Goal: Task Accomplishment & Management: Manage account settings

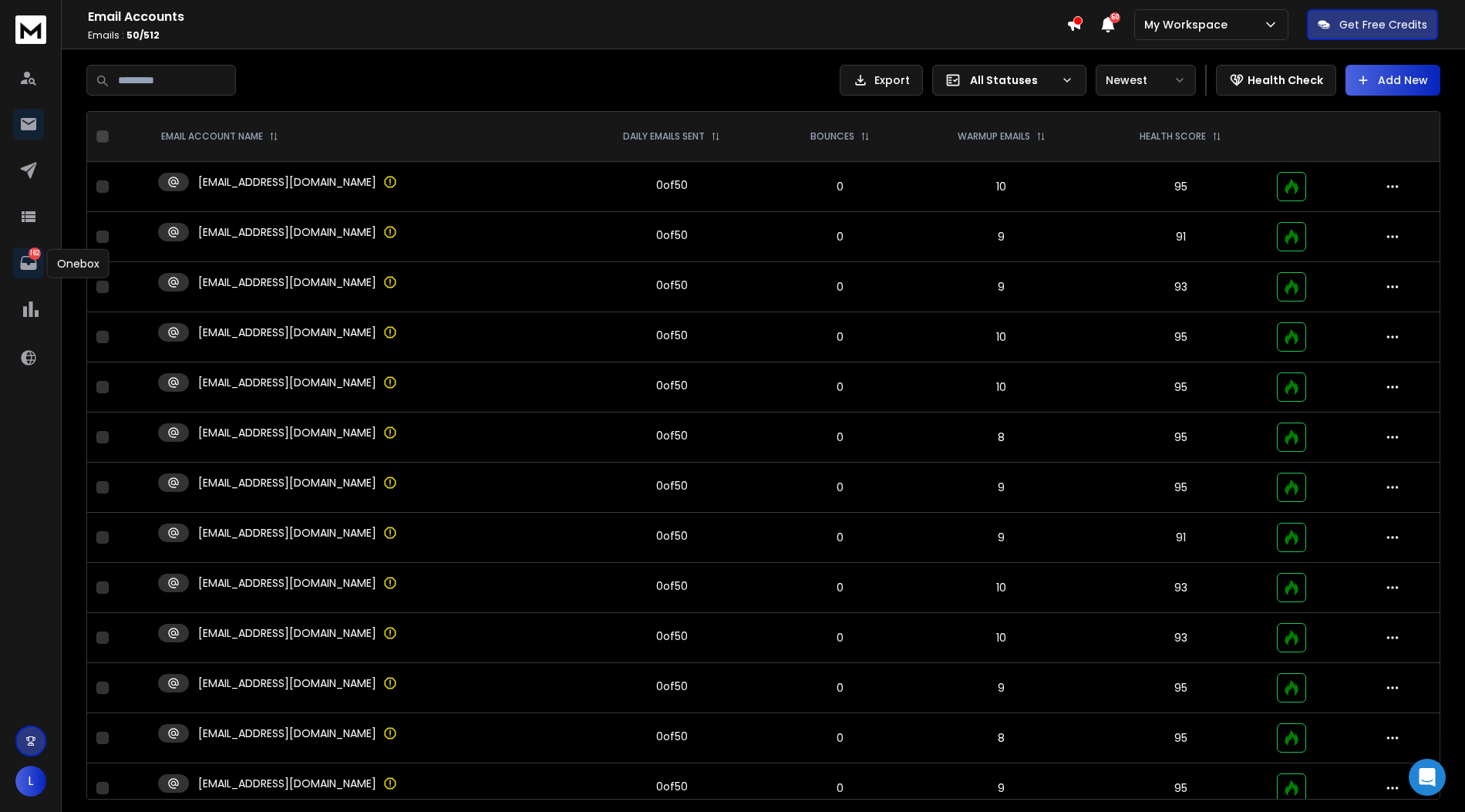
click at [26, 267] on icon at bounding box center [28, 263] width 17 height 14
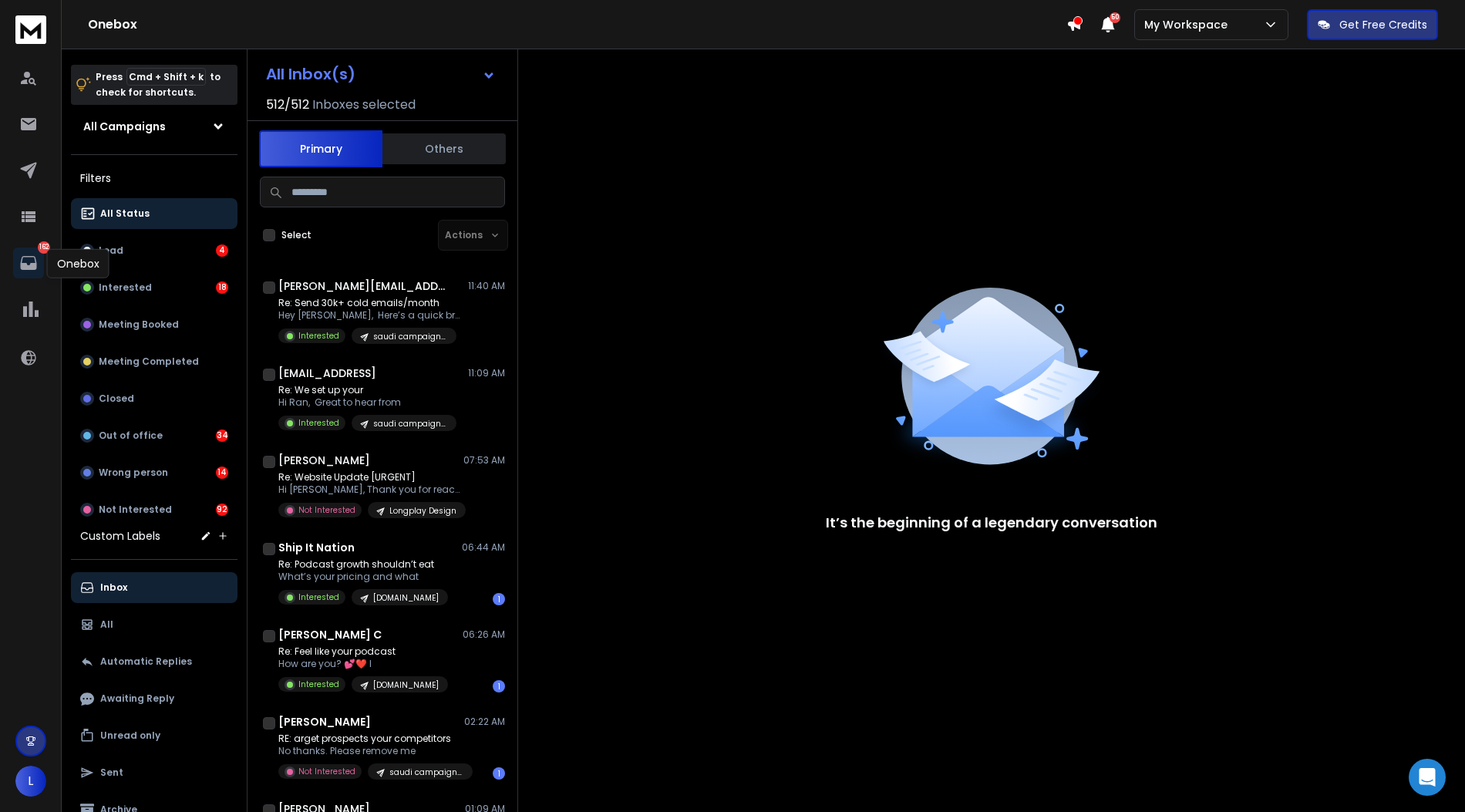
click at [26, 267] on icon at bounding box center [28, 263] width 17 height 14
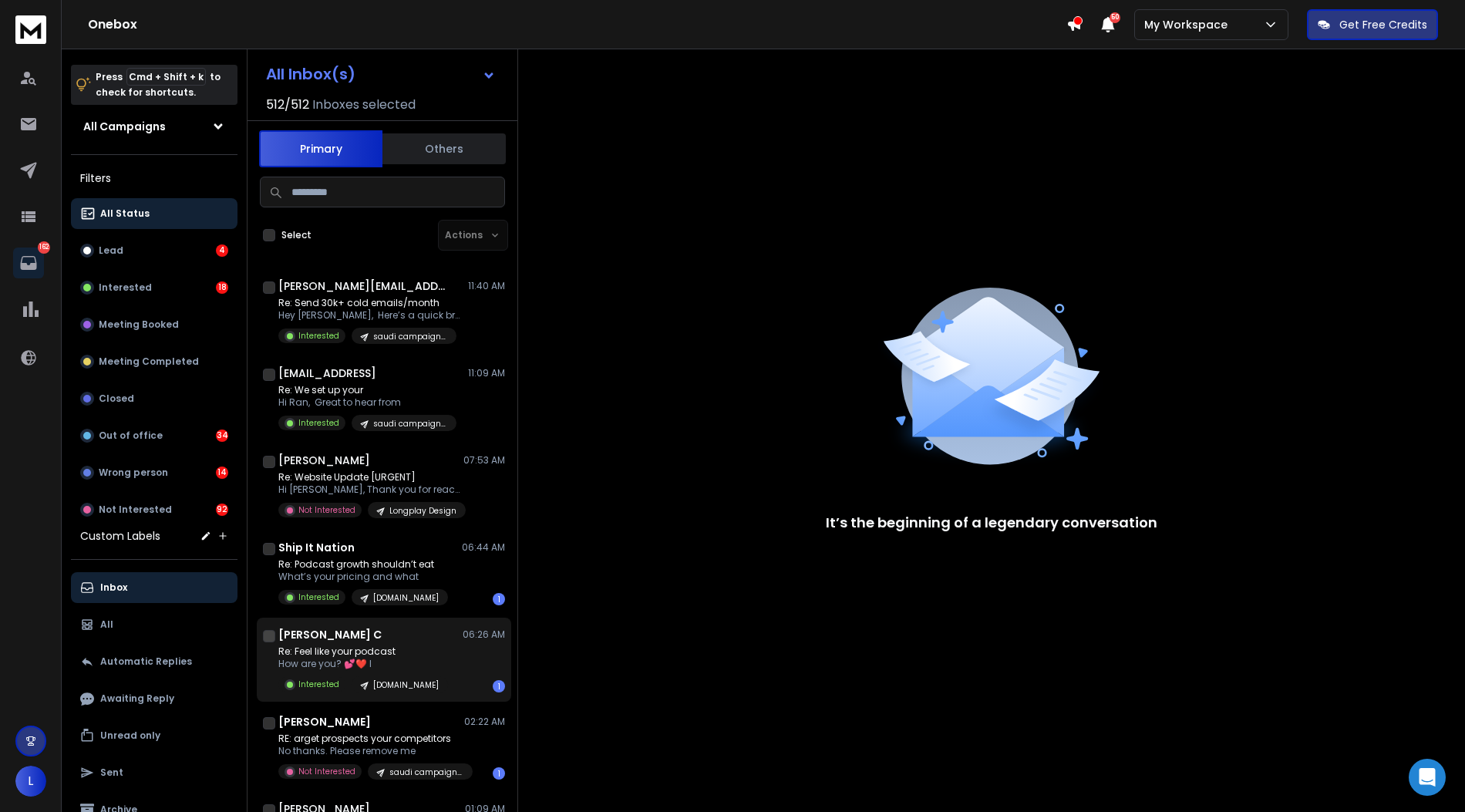
click at [306, 642] on div "Thangavelu C 06:26 AM Re: Feel like your podcast How are you? 💕❤️ I Interested …" at bounding box center [392, 659] width 226 height 65
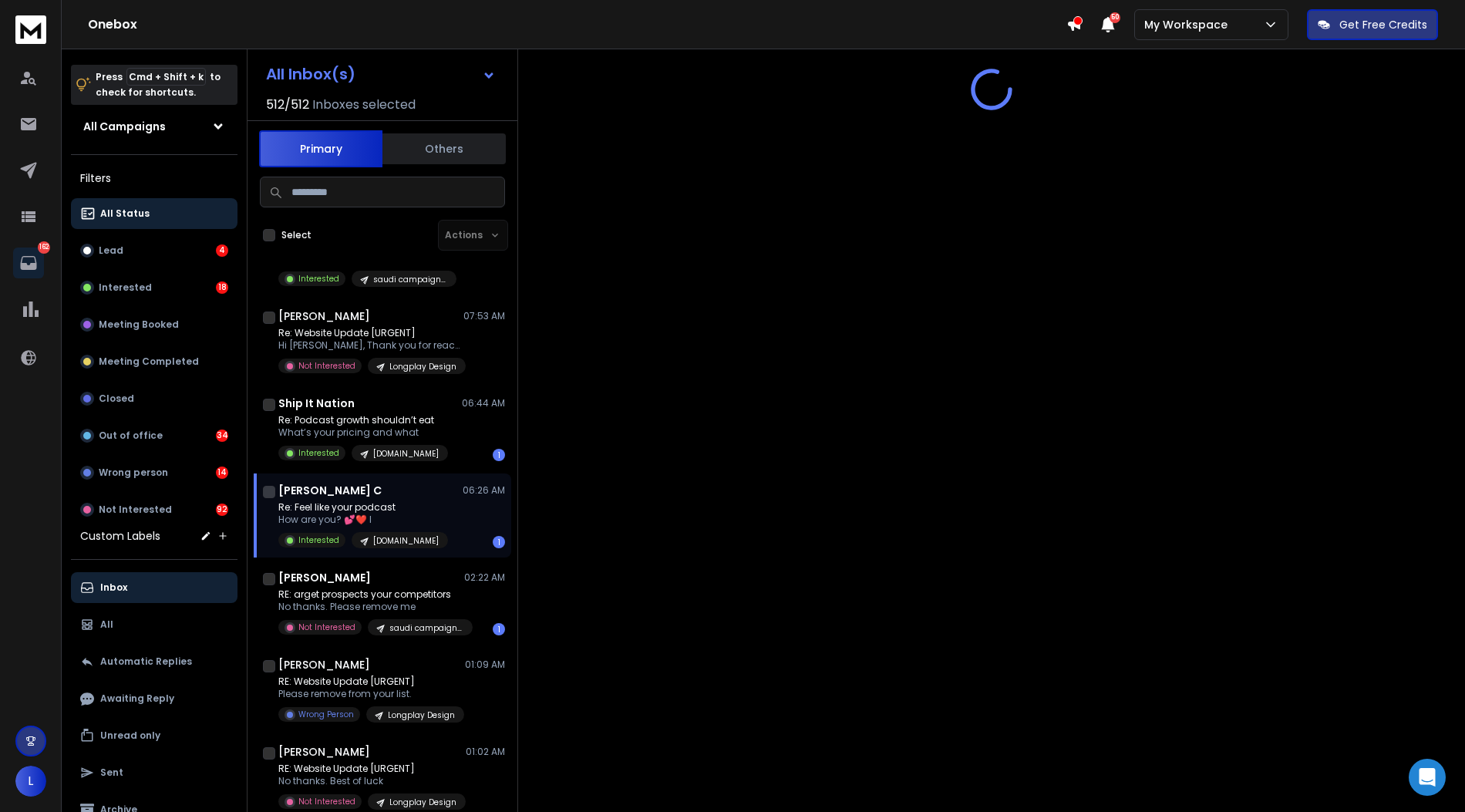
scroll to position [146, 0]
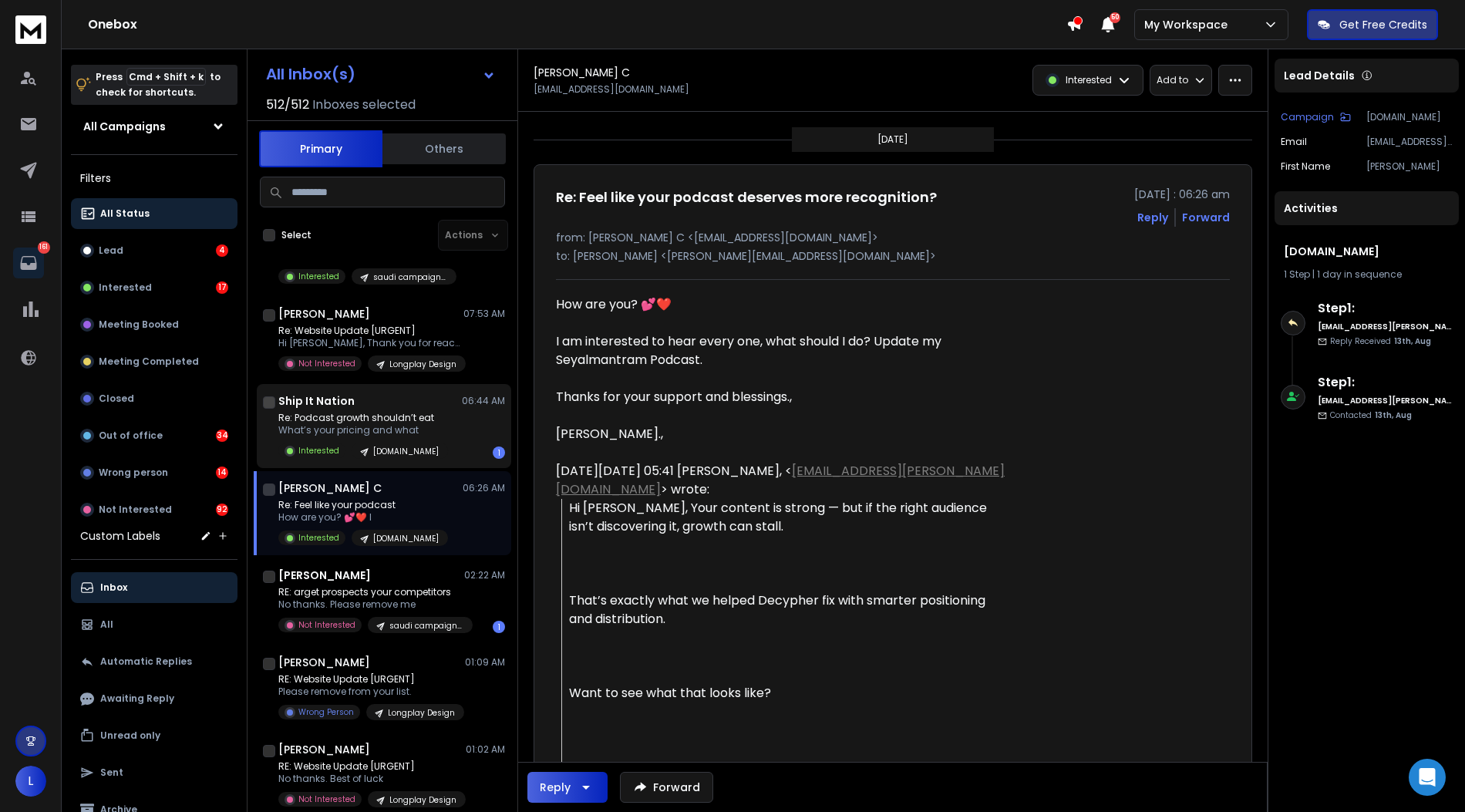
click at [417, 436] on div "Re: Podcast growth shouldn’t eat What’s your pricing and what Interested Podcas…" at bounding box center [363, 435] width 170 height 47
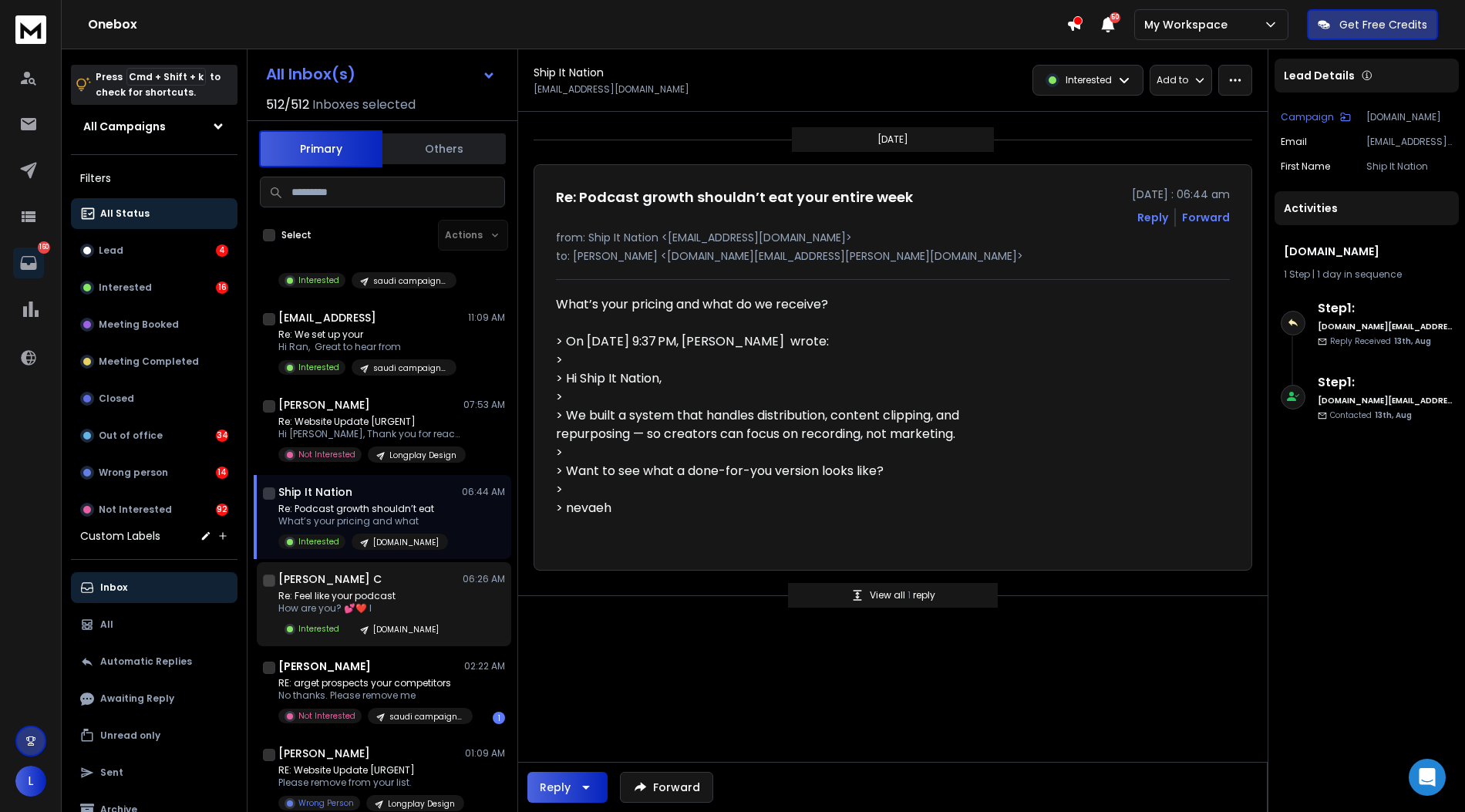
scroll to position [0, 0]
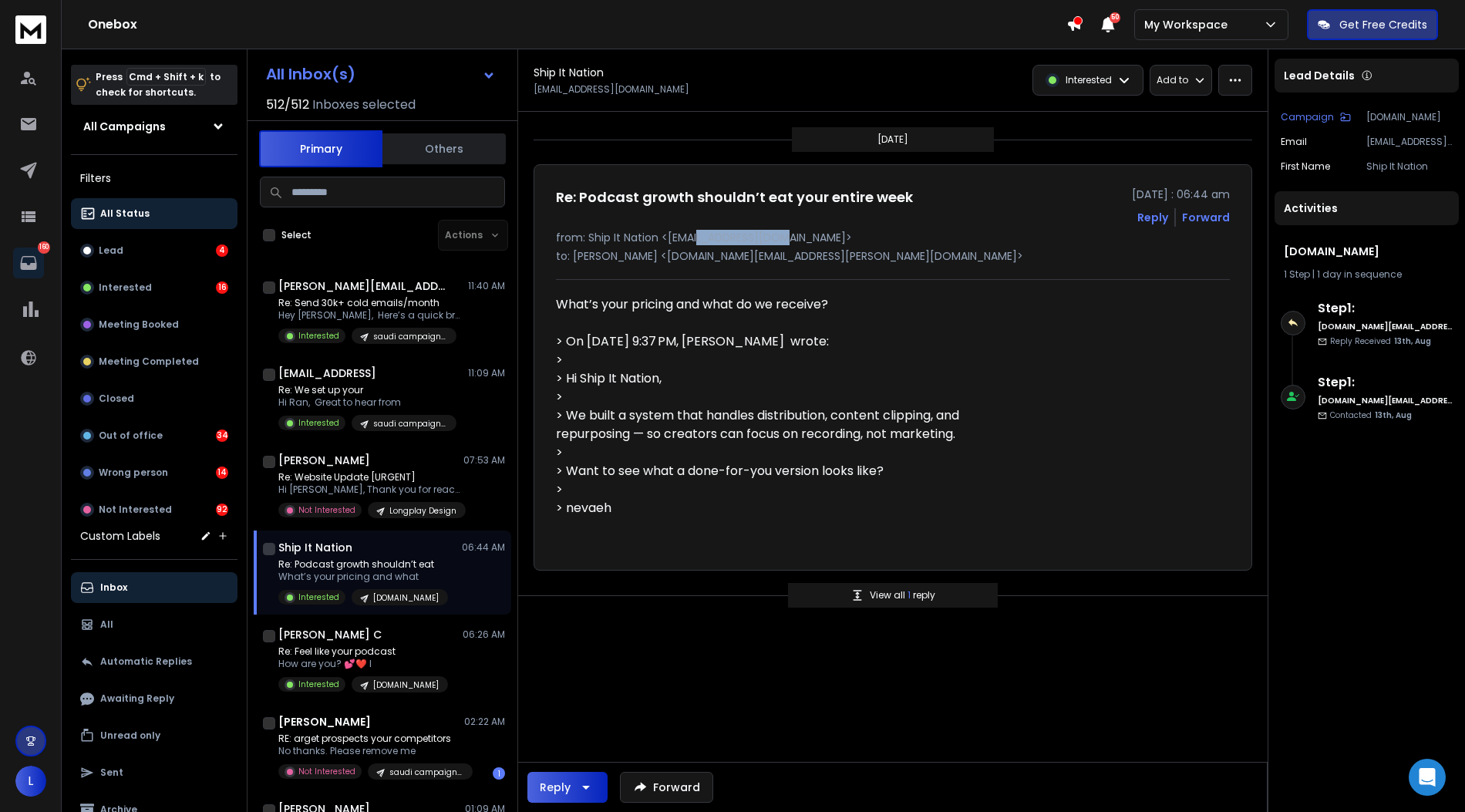
drag, startPoint x: 696, startPoint y: 233, endPoint x: 767, endPoint y: 232, distance: 71.0
click at [767, 232] on p "from: Ship It Nation <info@shipitnation.com>" at bounding box center [893, 238] width 674 height 16
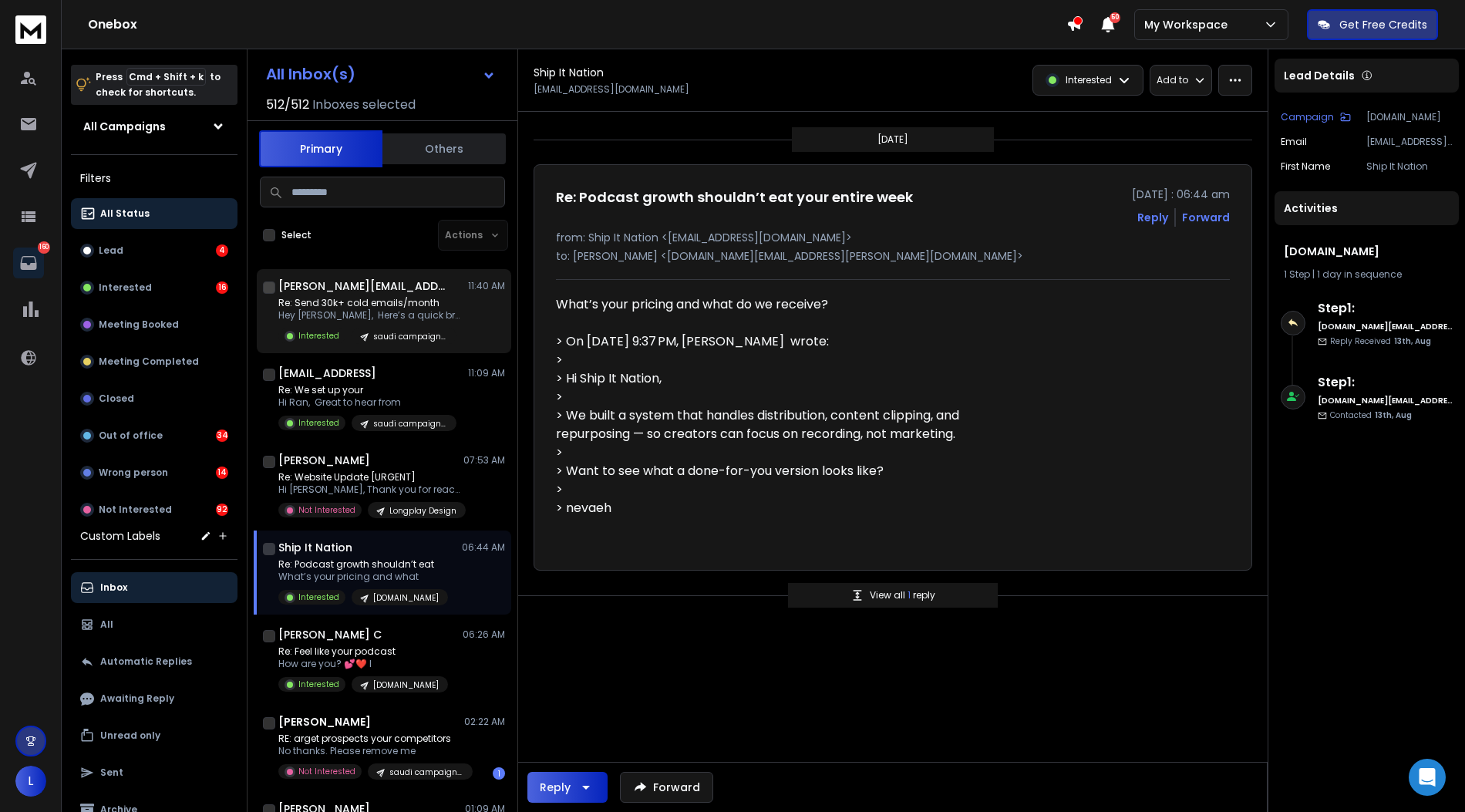
click at [294, 327] on div "Interested saudi campaign HealDNS" at bounding box center [371, 335] width 185 height 17
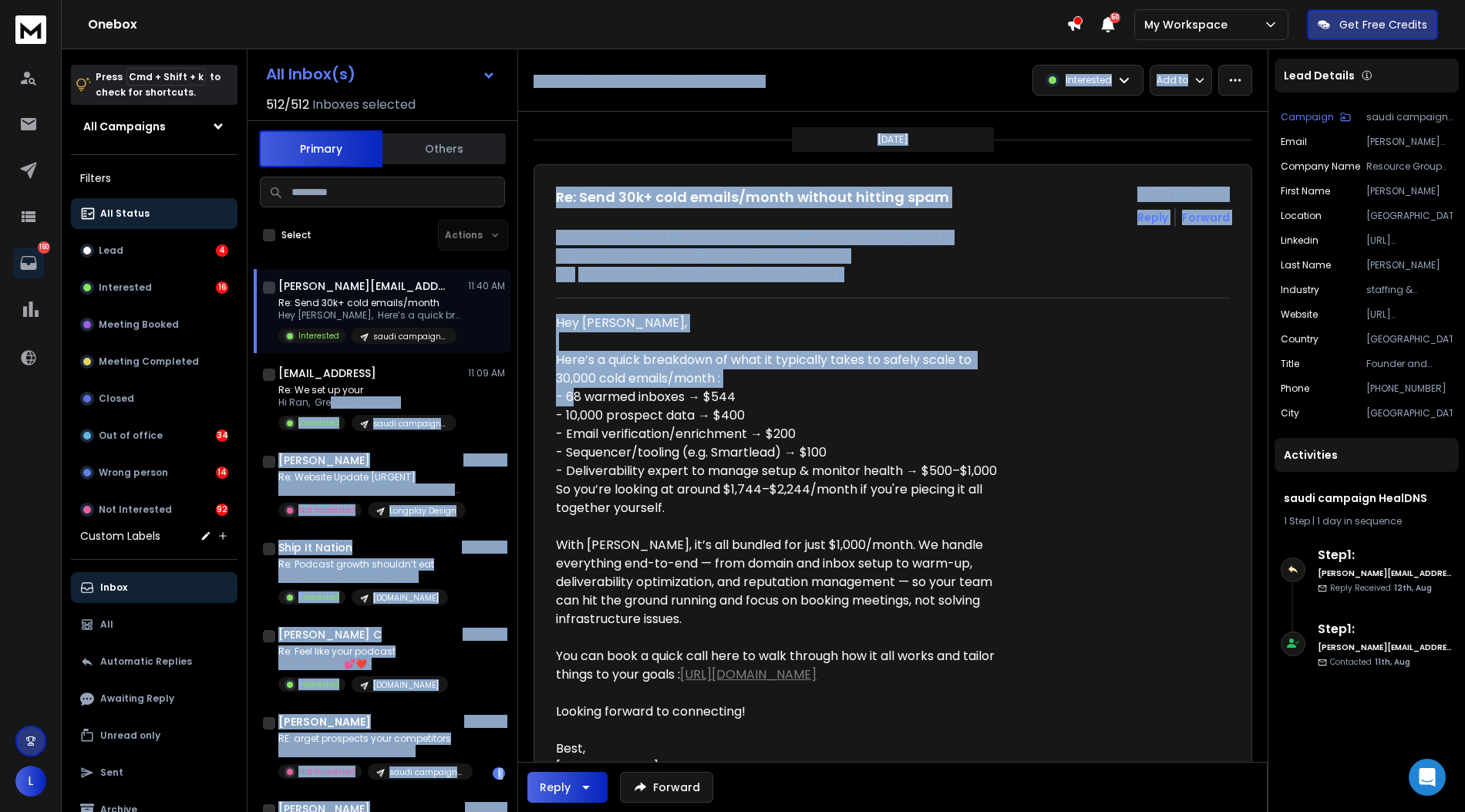
drag, startPoint x: 333, startPoint y: 399, endPoint x: 580, endPoint y: 406, distance: 247.1
click at [580, 406] on div "All Inbox(s) 512 / 512 Inboxes selected Primary Others Select Actions conrad@re…" at bounding box center [855, 455] width 1218 height 812
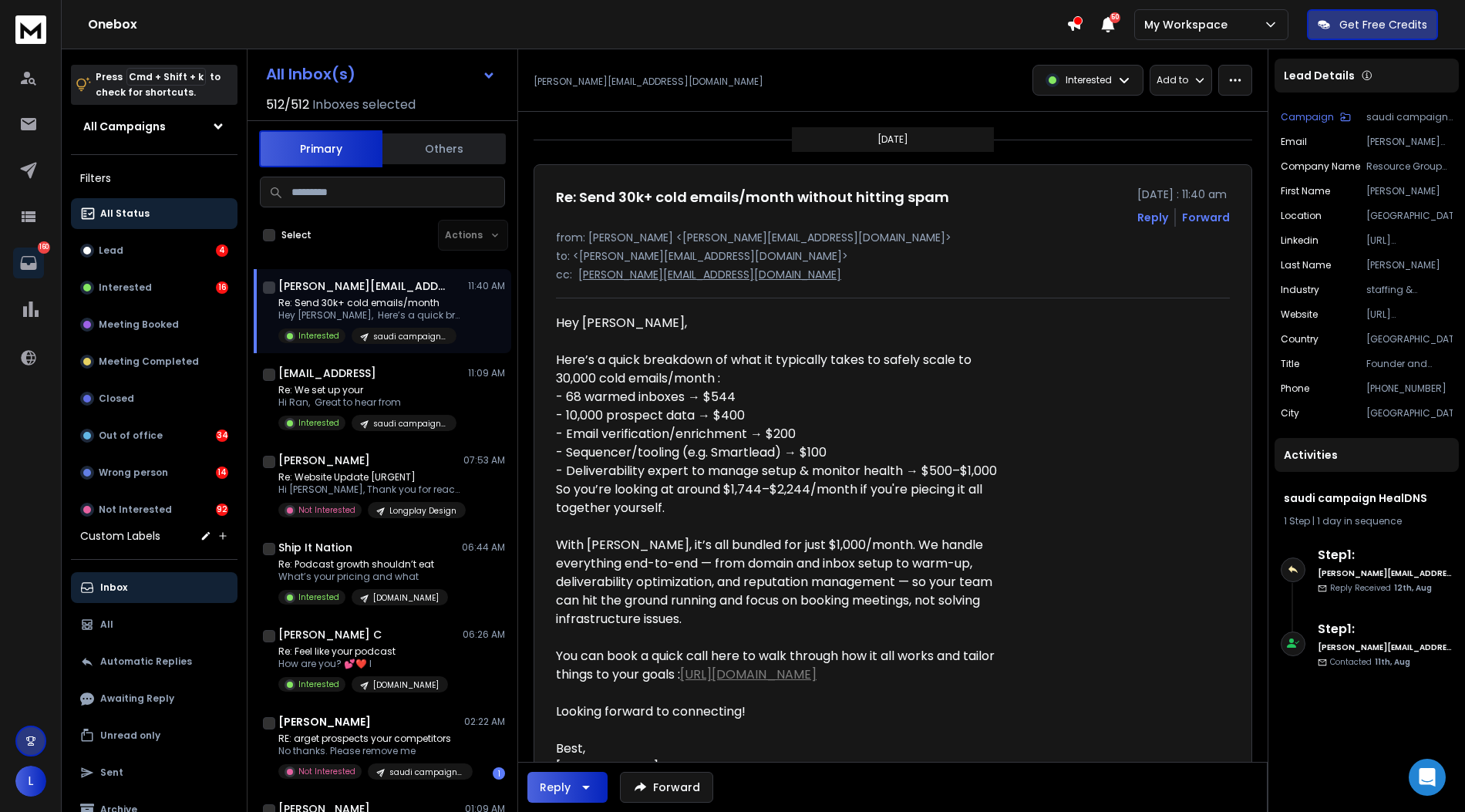
click at [702, 434] on div "- Email verification/enrichment → $200" at bounding box center [781, 433] width 450 height 18
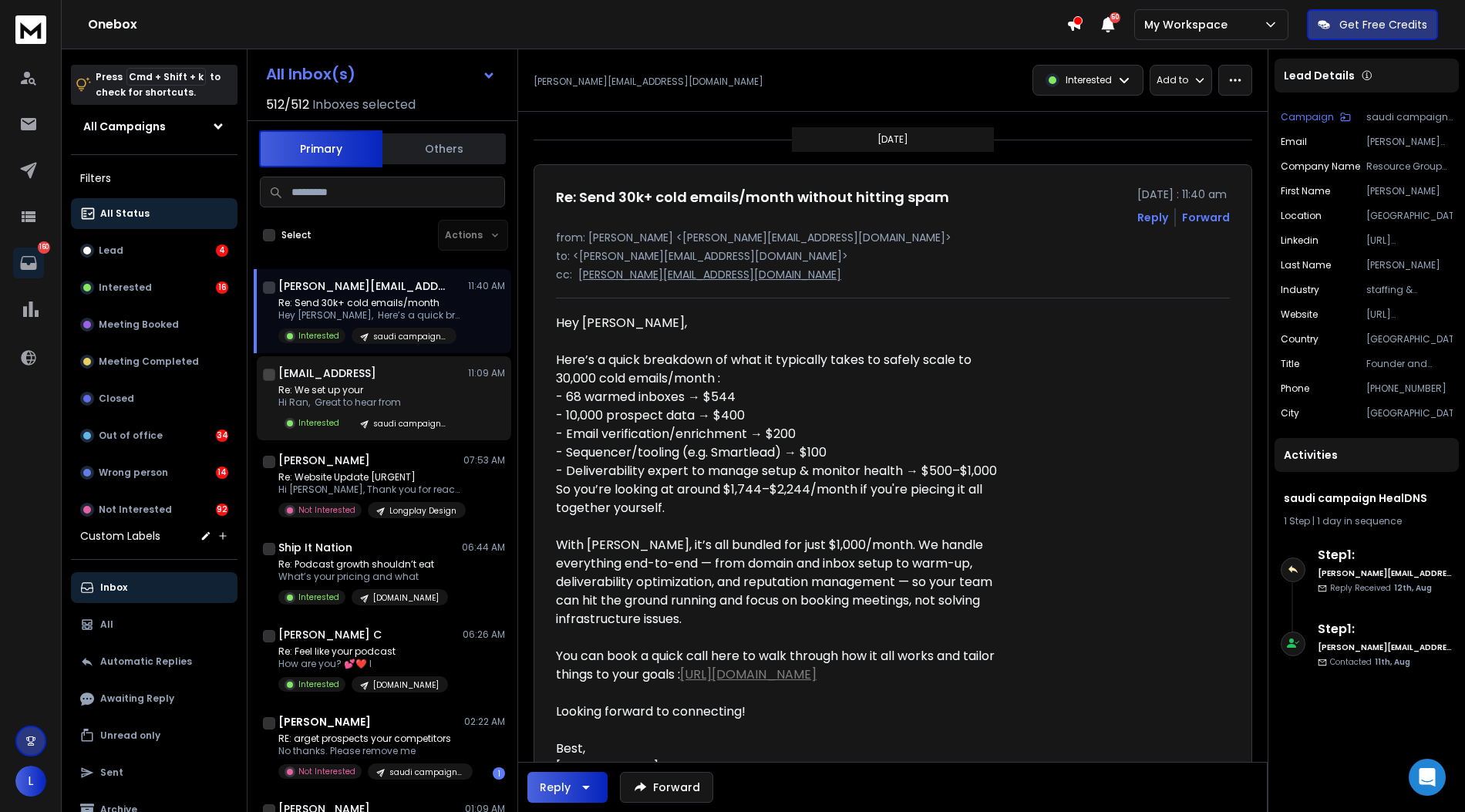
click at [477, 421] on div "Re: We set up your Hi Ran, Great to hear from Interested saudi campaign HealDNS" at bounding box center [392, 407] width 226 height 47
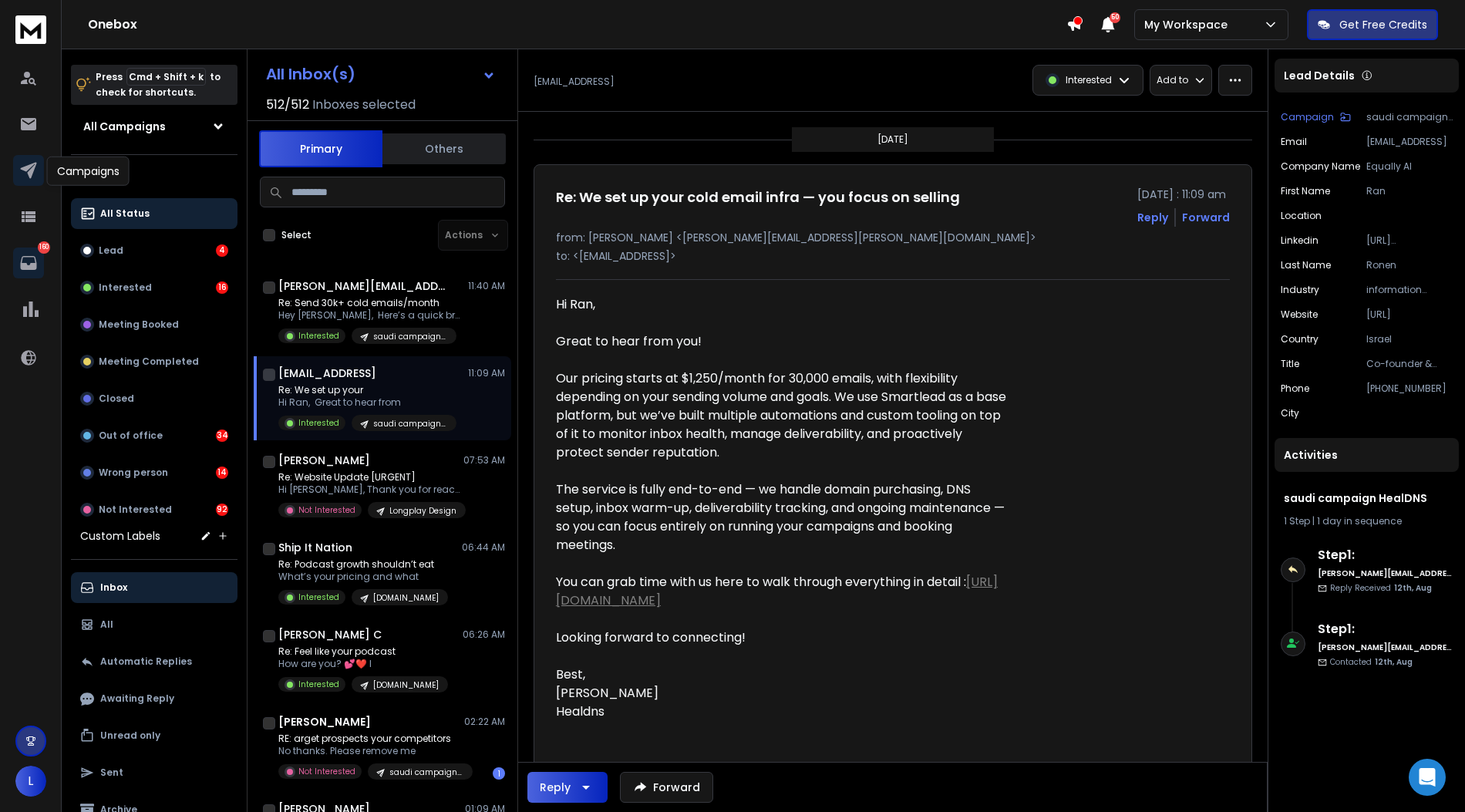
click at [31, 171] on icon at bounding box center [28, 170] width 17 height 17
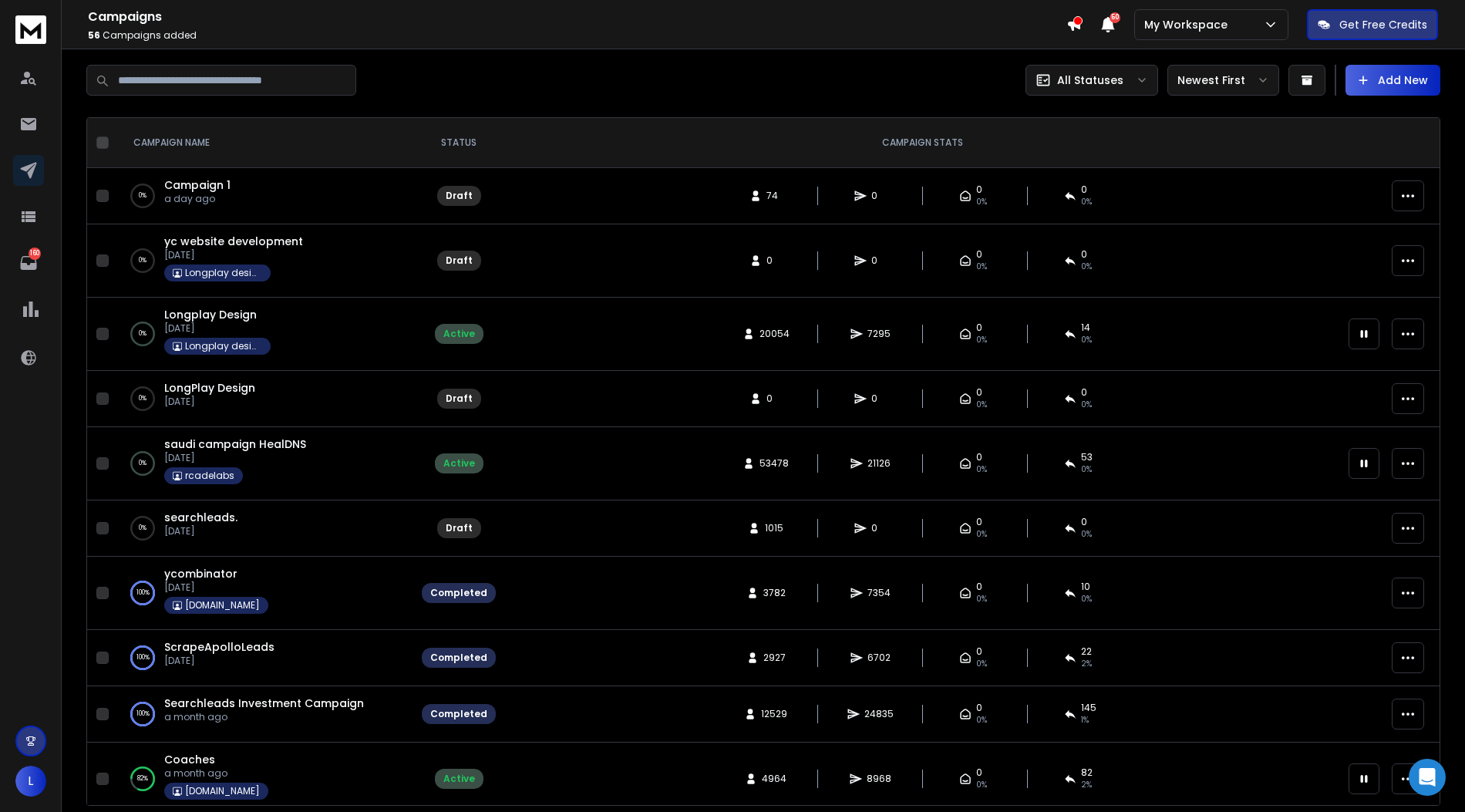
click at [220, 443] on span "saudi campaign HealDNS" at bounding box center [235, 444] width 142 height 16
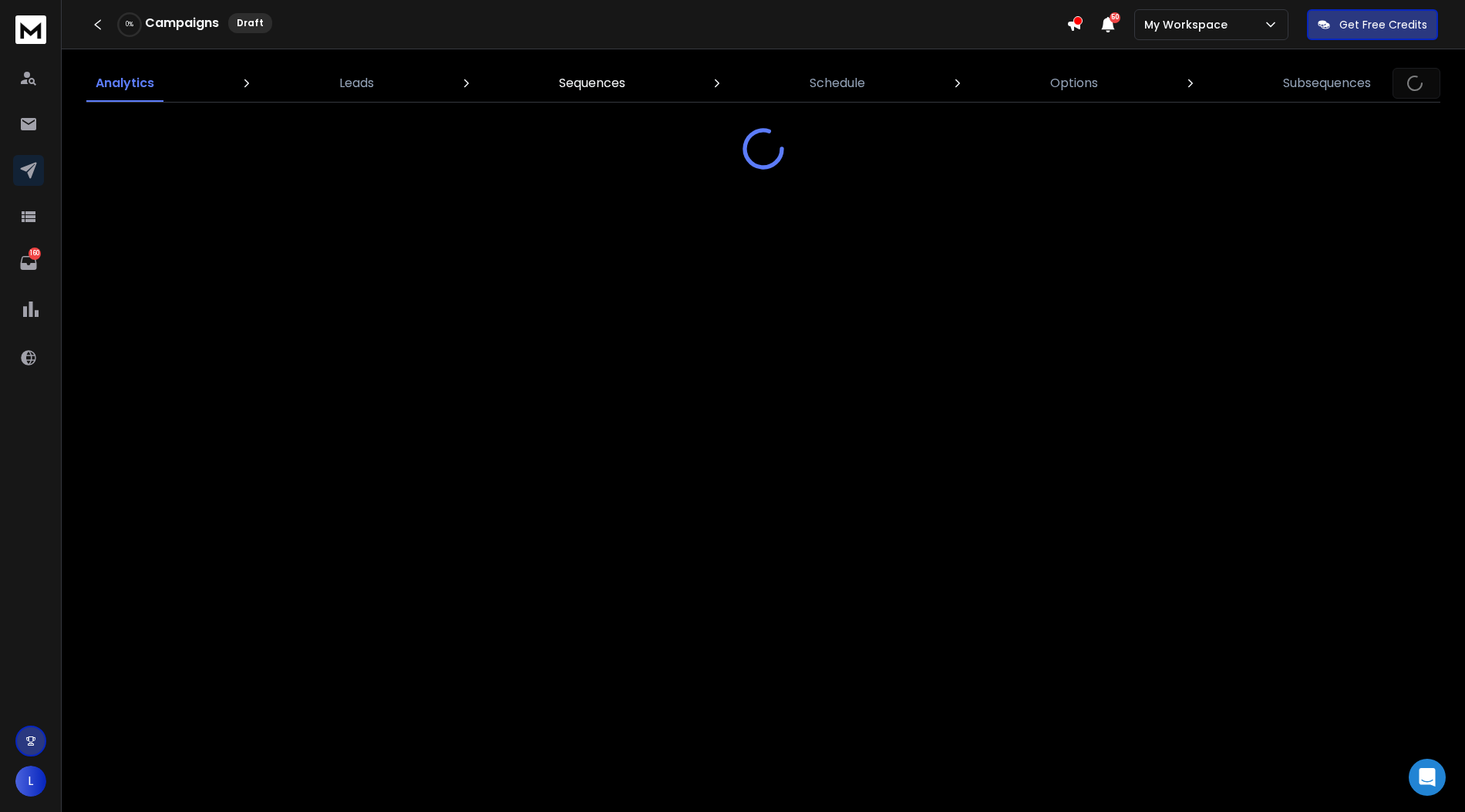
click at [592, 84] on p "Sequences" at bounding box center [592, 83] width 66 height 18
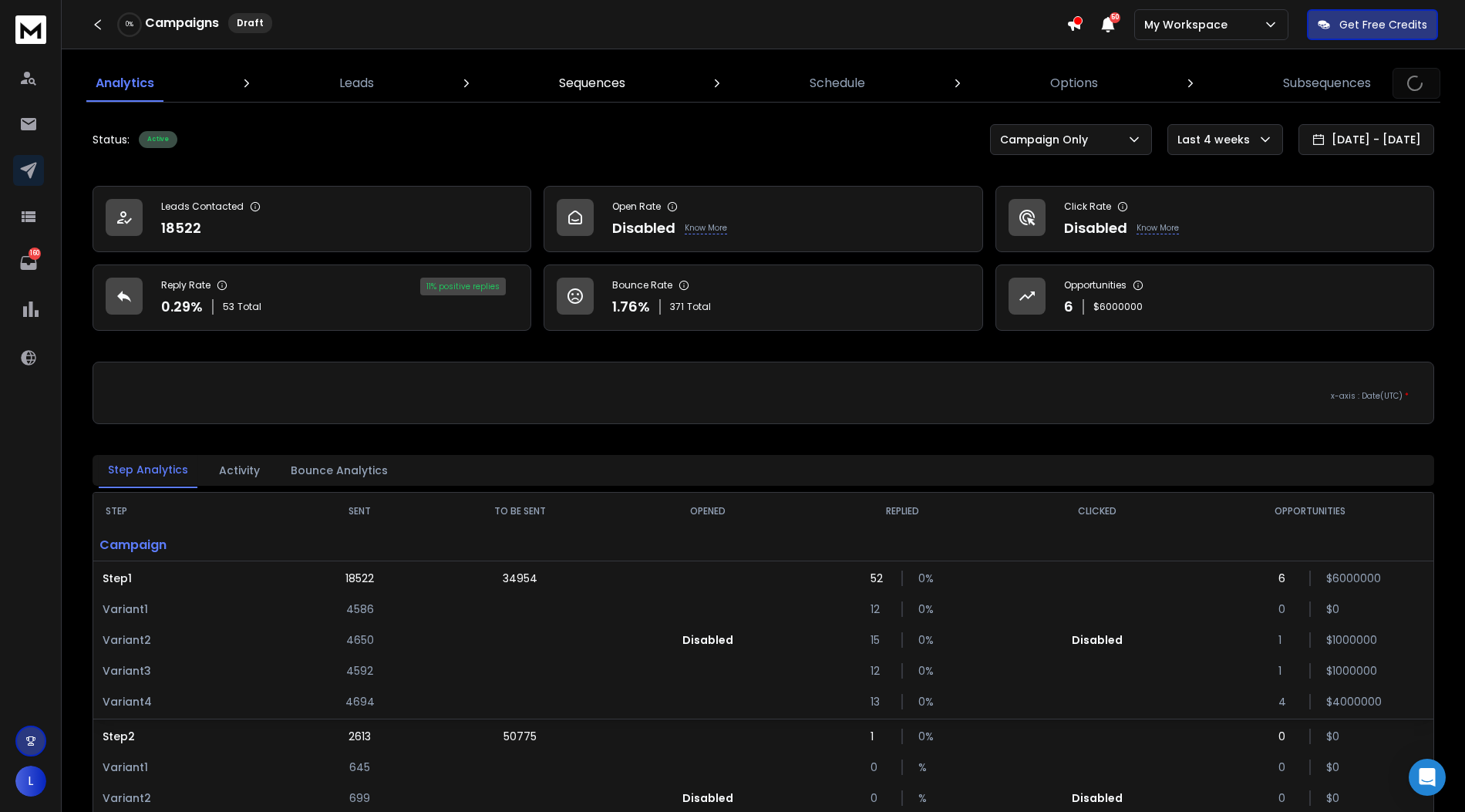
click at [592, 84] on p "Sequences" at bounding box center [592, 83] width 66 height 18
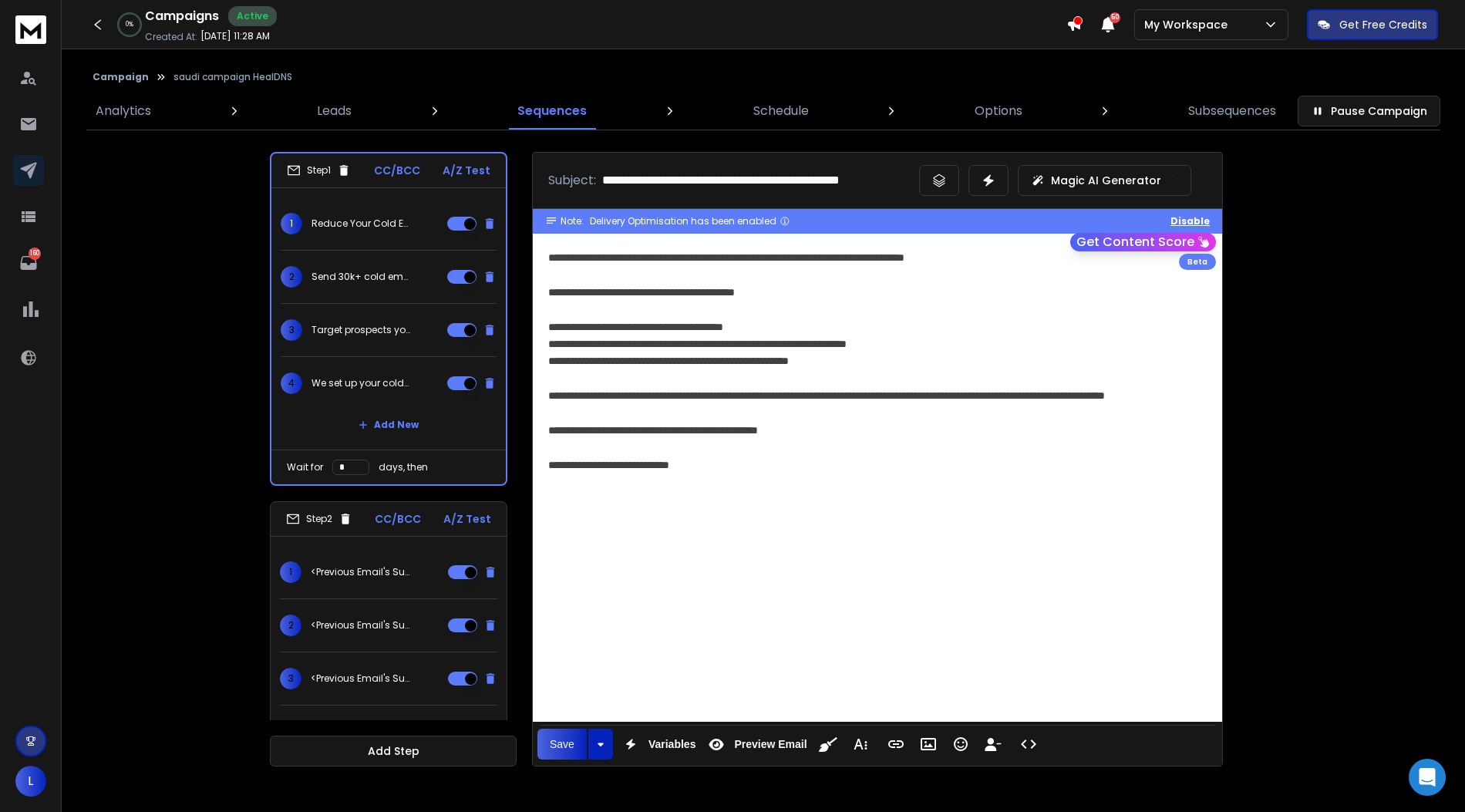
click at [339, 266] on div "2 Send 30k+ cold emails/month without hitting spam" at bounding box center [345, 277] width 130 height 22
type input "**********"
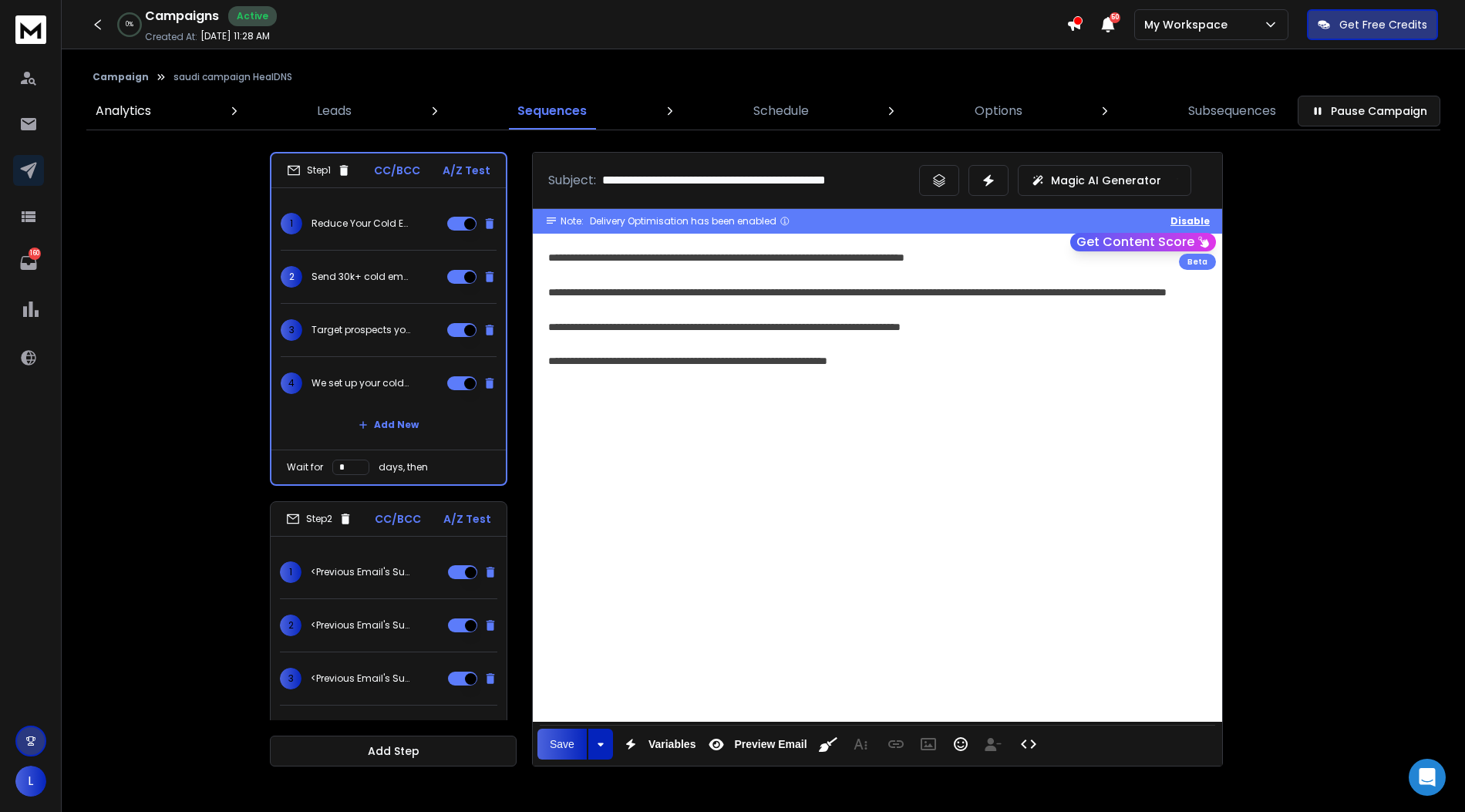
click at [118, 119] on p "Analytics" at bounding box center [124, 111] width 56 height 18
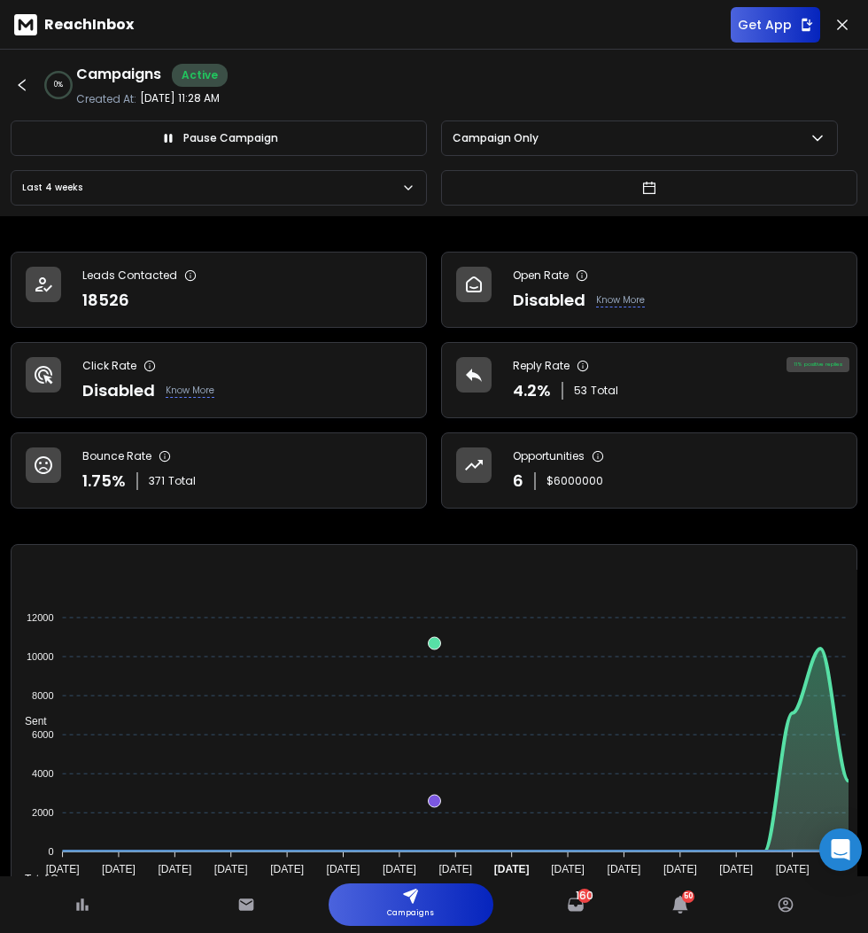
click at [686, 553] on div "Sent Total Opens Unique Opens Links Clicked Total Replies 12000 12000 10000 100…" at bounding box center [434, 741] width 847 height 395
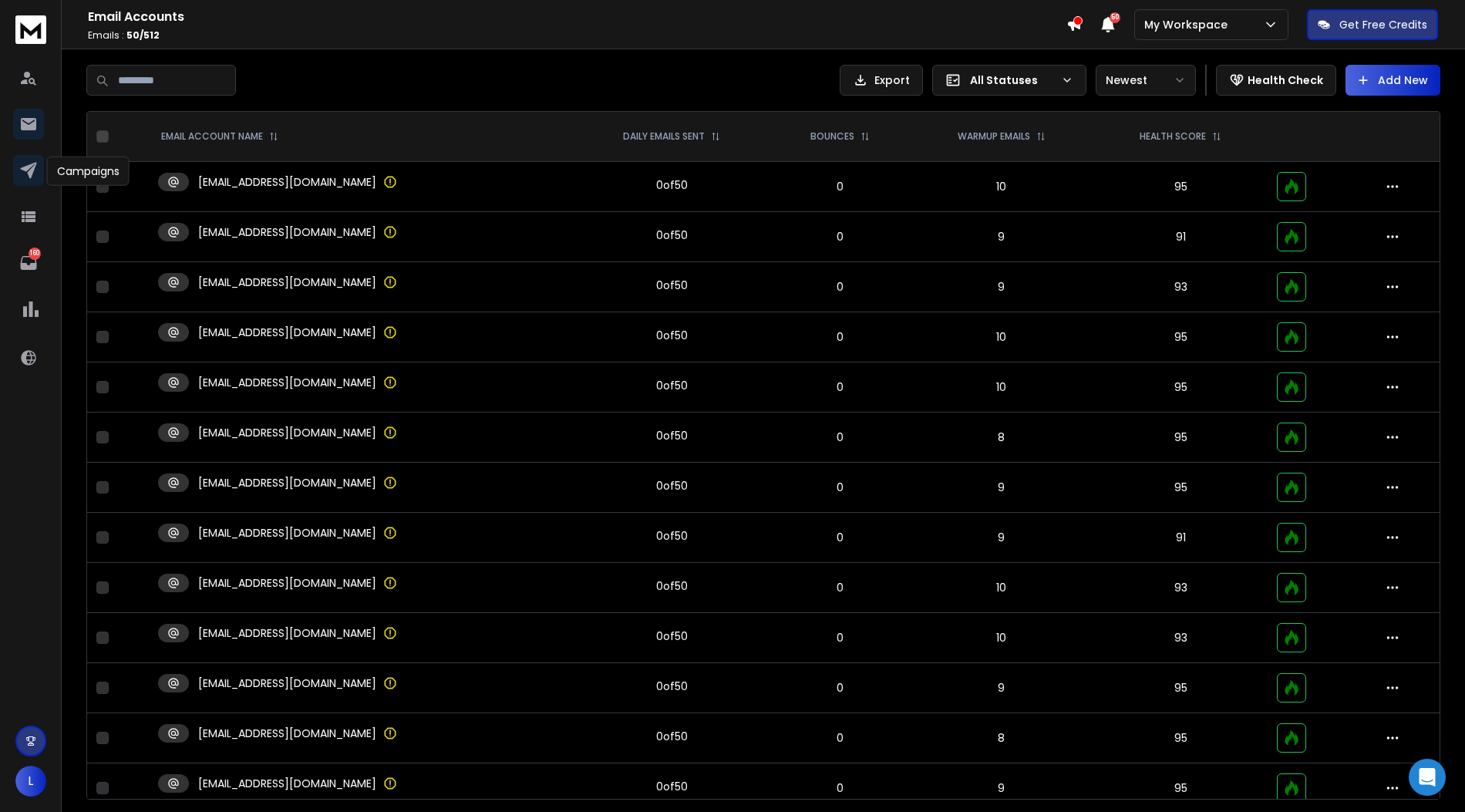
click at [29, 174] on icon at bounding box center [28, 170] width 17 height 17
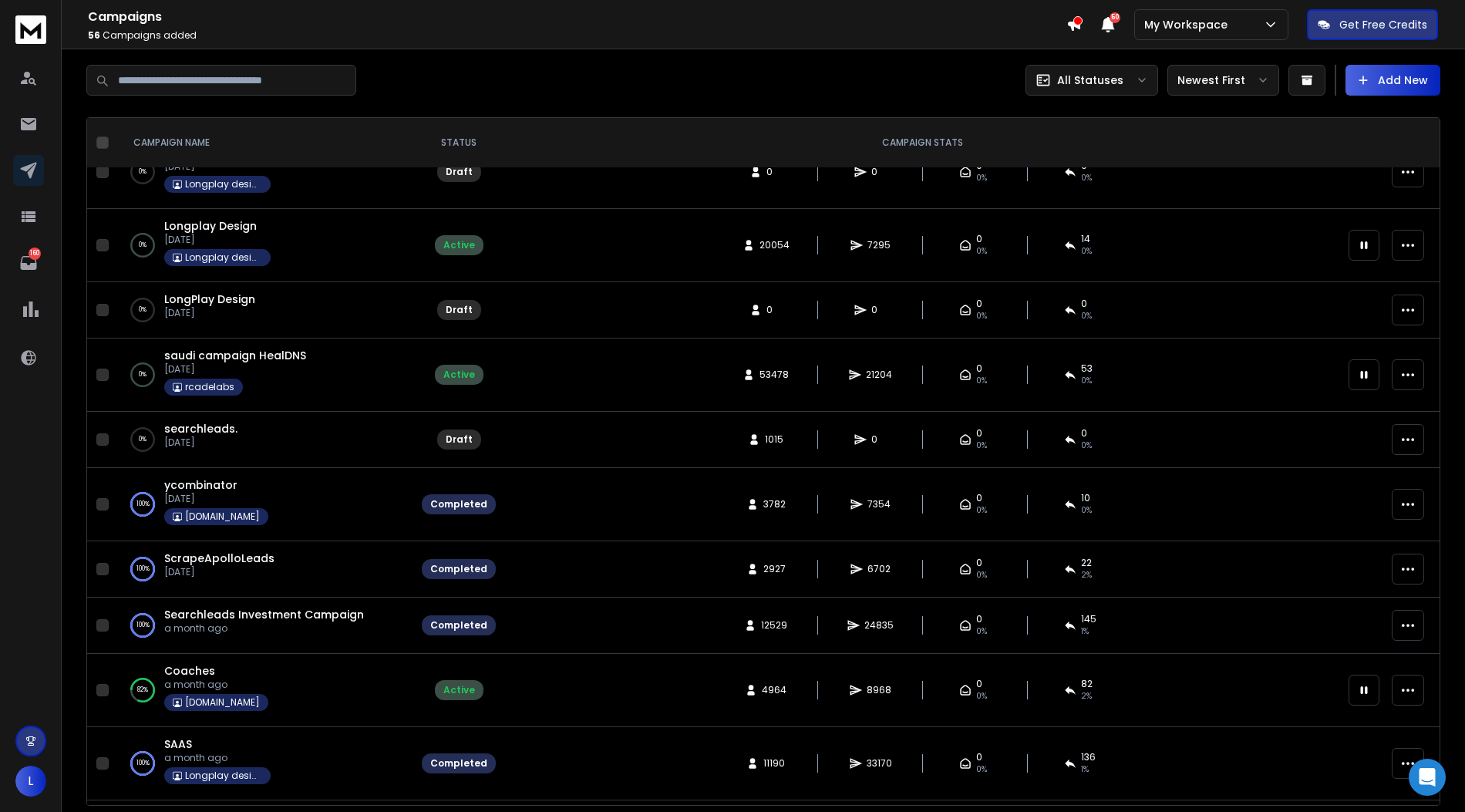
scroll to position [94, 0]
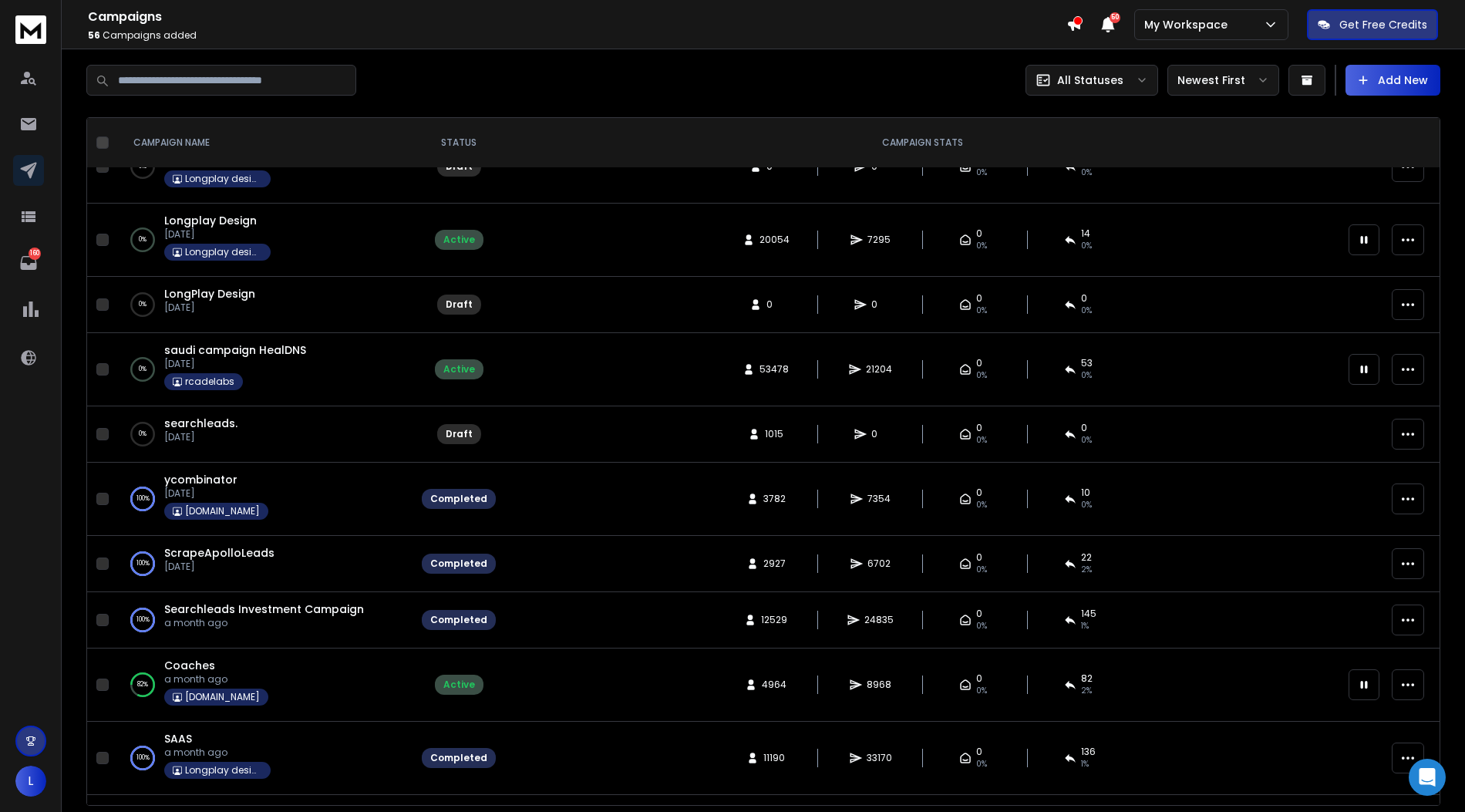
click at [225, 352] on span "saudi campaign HealDNS" at bounding box center [235, 350] width 142 height 16
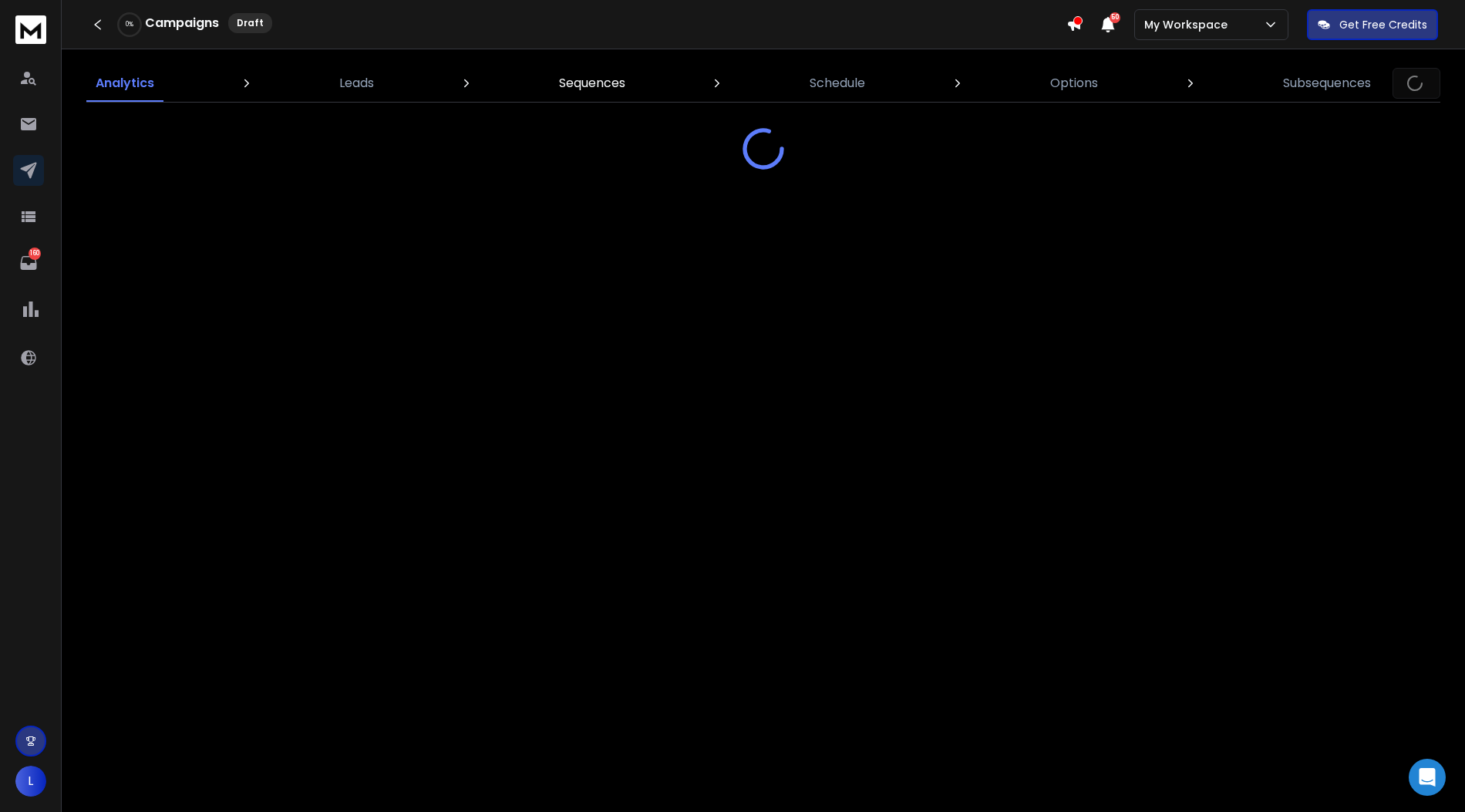
click at [569, 91] on p "Sequences" at bounding box center [592, 83] width 66 height 18
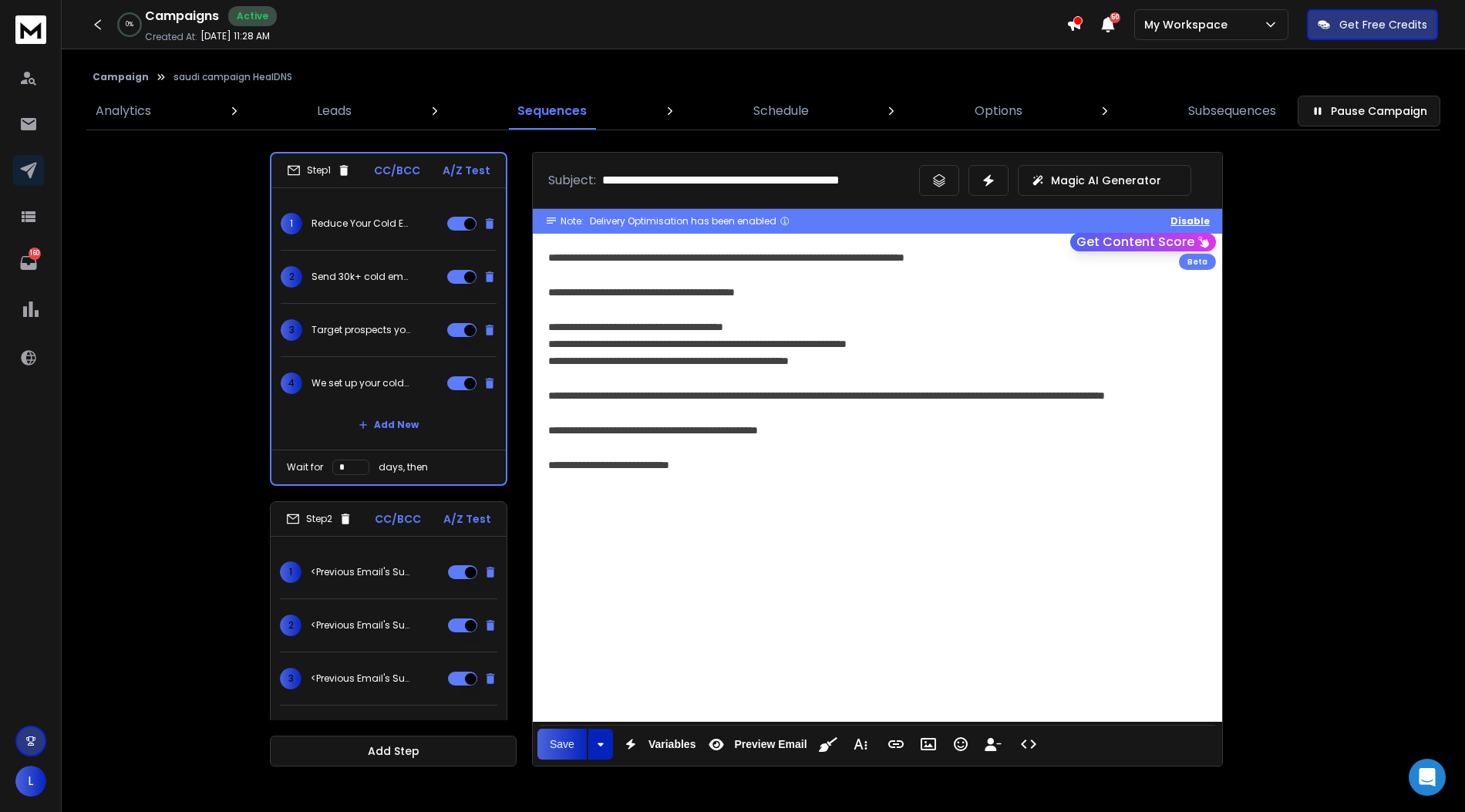
click at [346, 259] on div "2 Send 30k+ cold emails/month without hitting spam" at bounding box center [388, 277] width 216 height 53
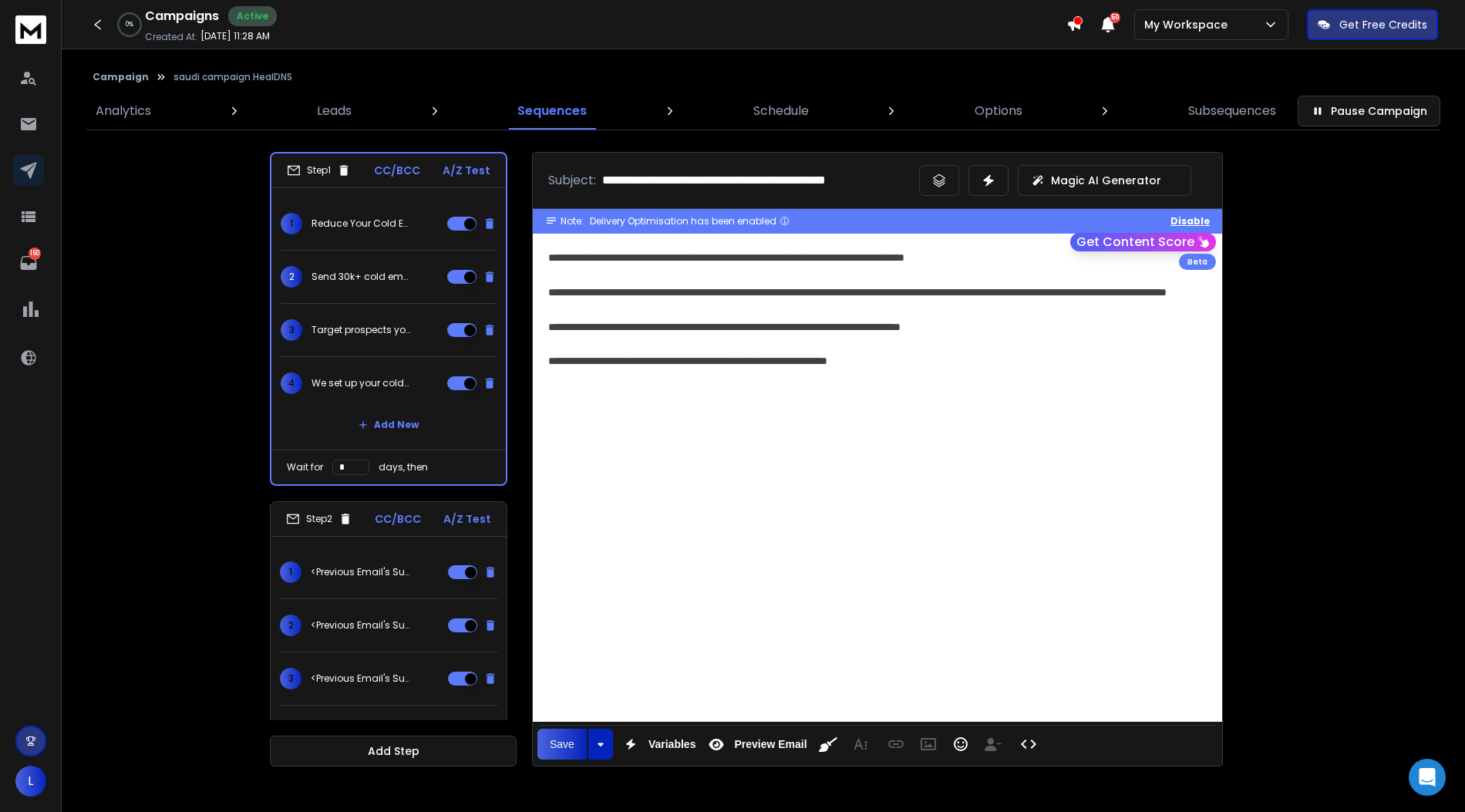
click at [353, 338] on div "3 Target prospects your competitors don’t know about" at bounding box center [345, 330] width 130 height 22
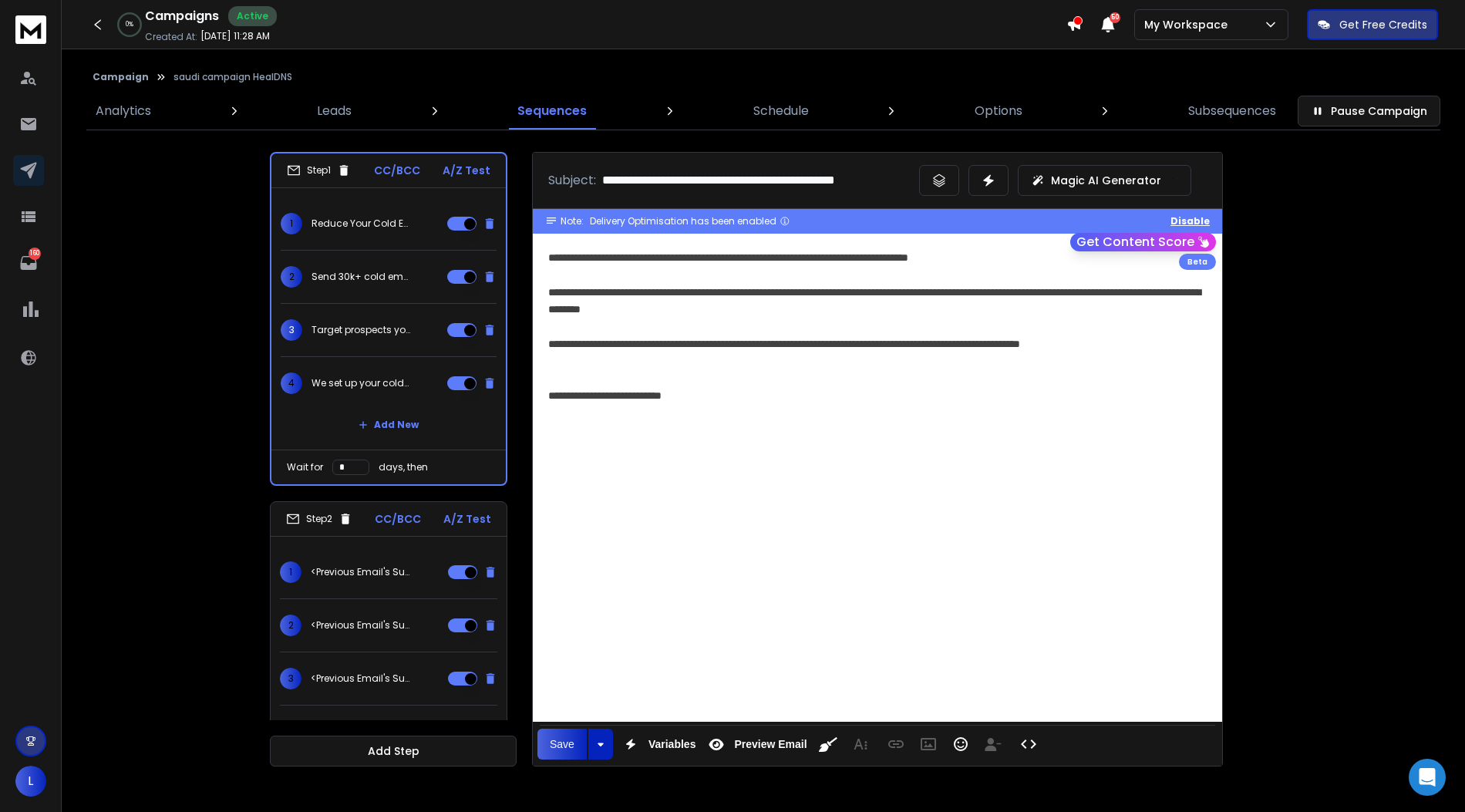
click at [359, 379] on p "We set up your cold email infra — you focus on selling" at bounding box center [360, 383] width 98 height 12
type input "**********"
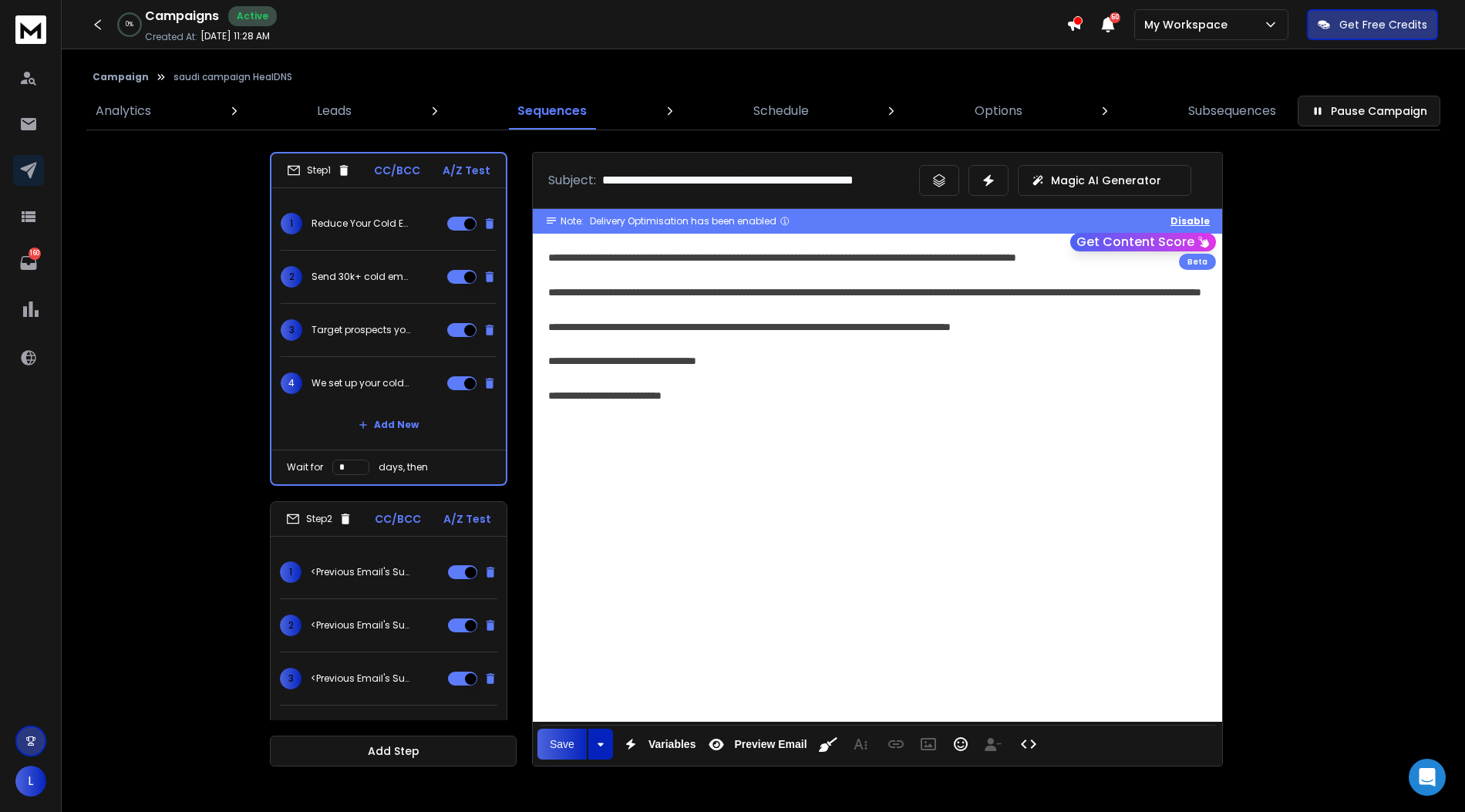
click at [382, 566] on p "<Previous Email's Subject>" at bounding box center [360, 572] width 98 height 12
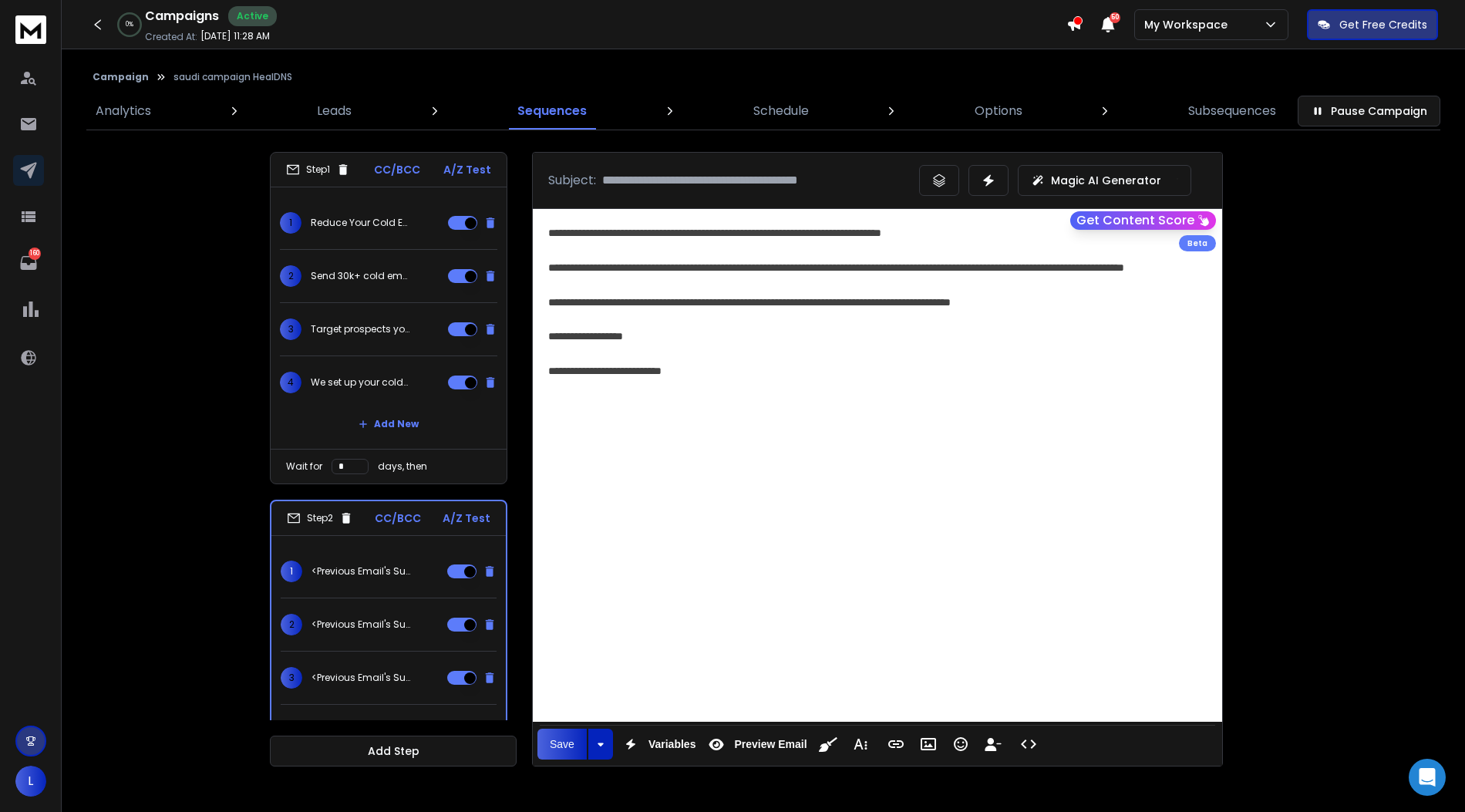
click at [347, 356] on div "4 We set up your cold email infra — you focus on selling" at bounding box center [388, 382] width 218 height 52
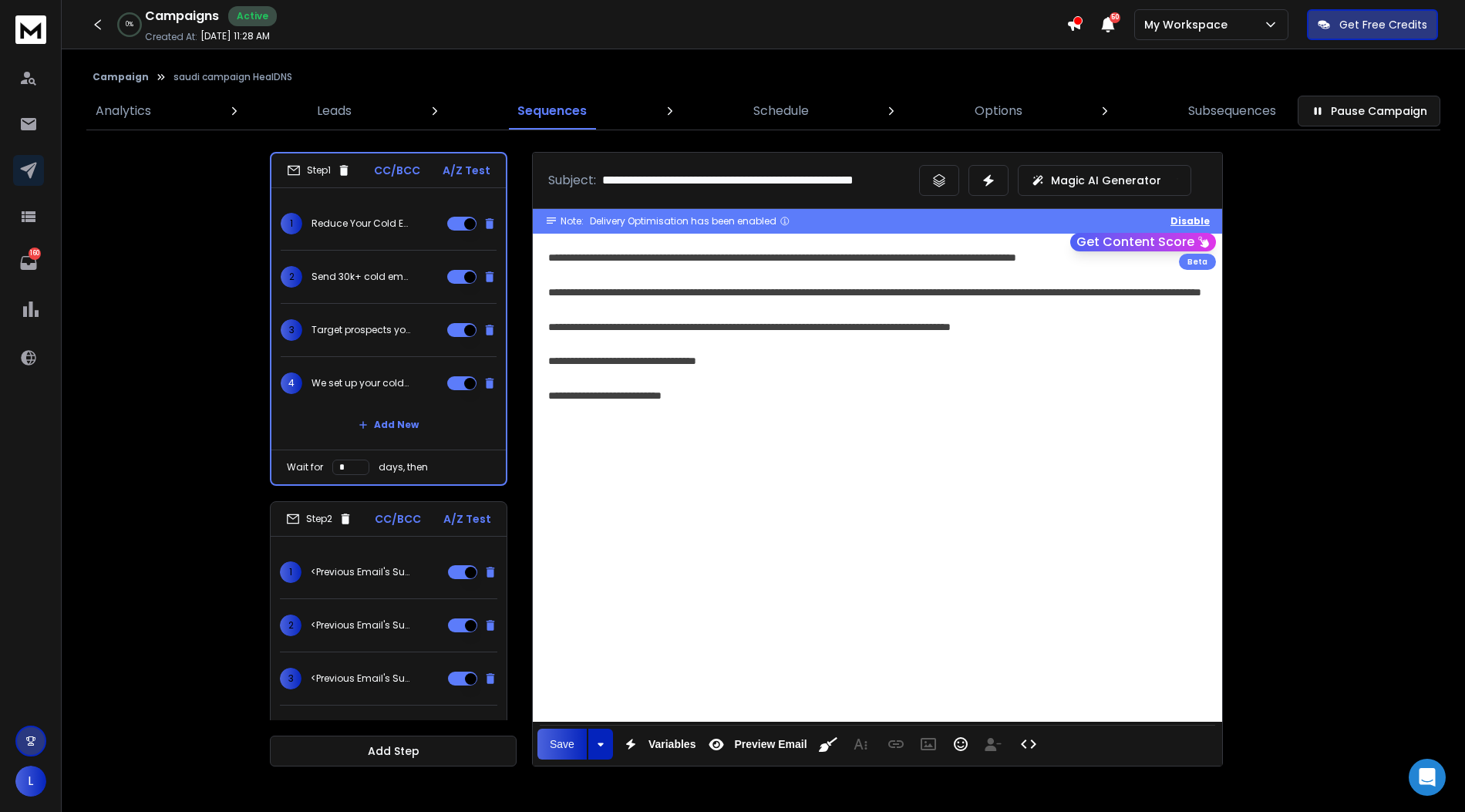
click at [341, 324] on p "Target prospects your competitors don’t know about" at bounding box center [360, 330] width 98 height 12
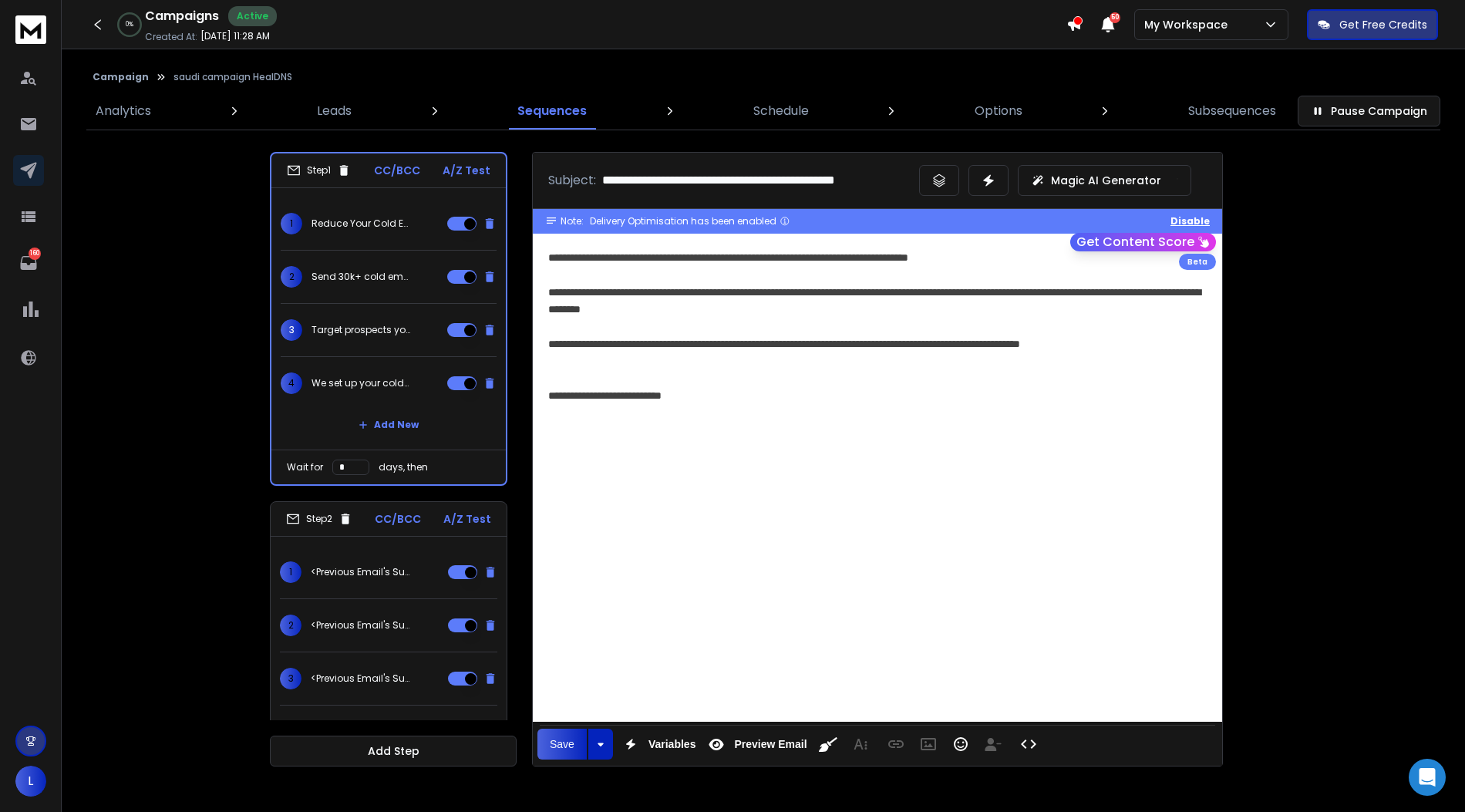
click at [341, 274] on p "Send 30k+ cold emails/month without hitting spam" at bounding box center [360, 277] width 98 height 12
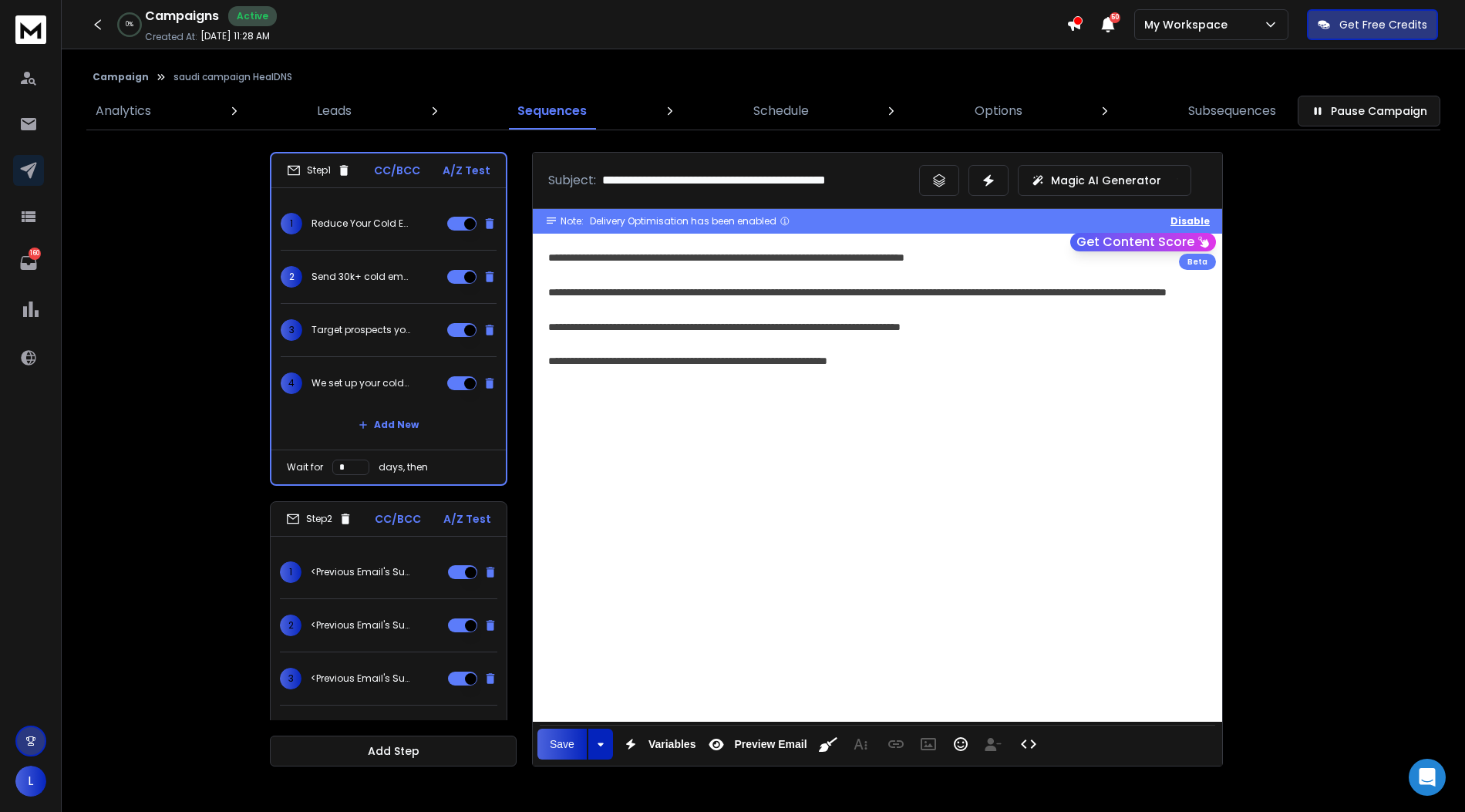
click at [347, 218] on p "Reduce Your Cold Email Costs & Boost Deliverability" at bounding box center [360, 224] width 98 height 12
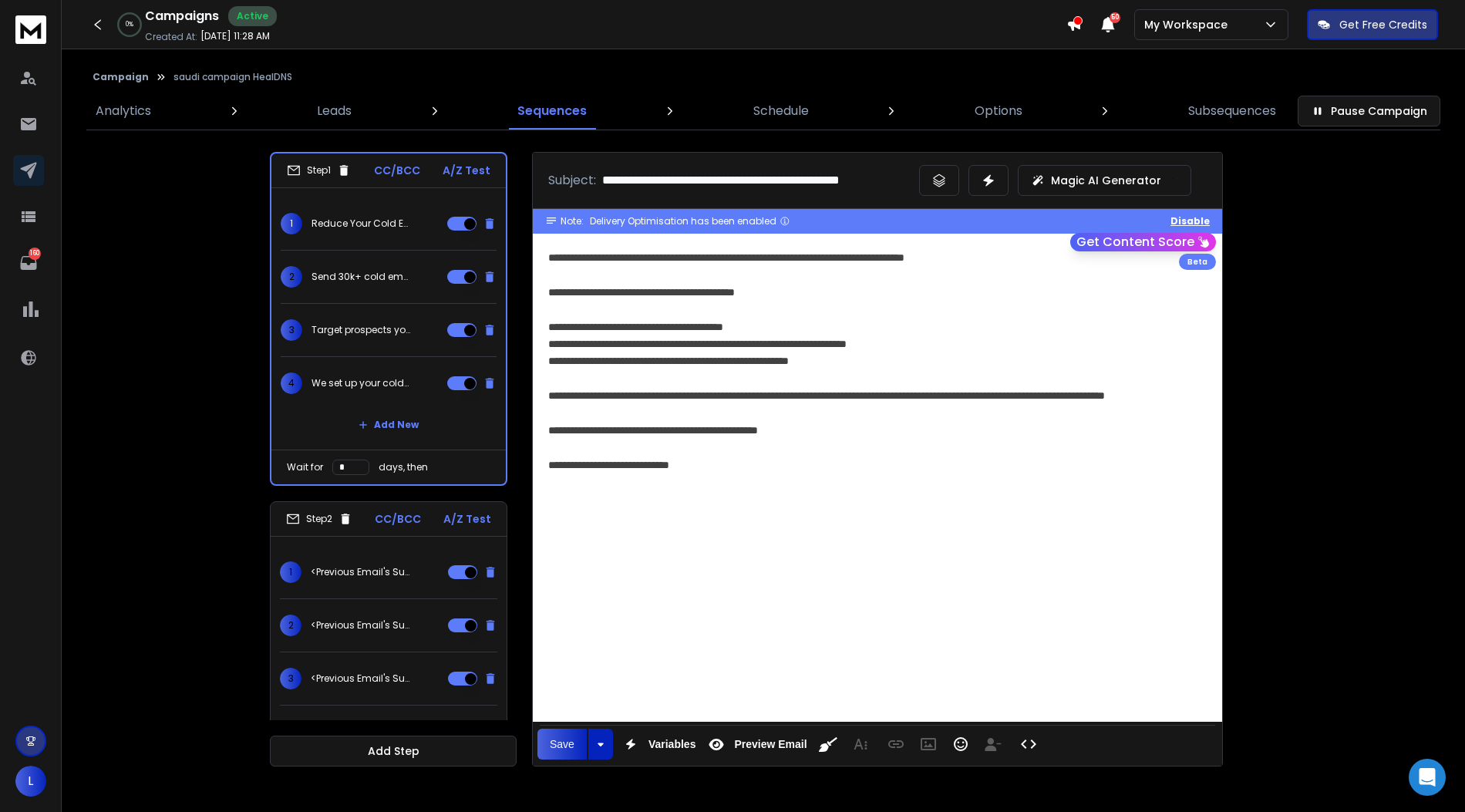
click at [346, 277] on p "Send 30k+ cold emails/month without hitting spam" at bounding box center [360, 277] width 98 height 12
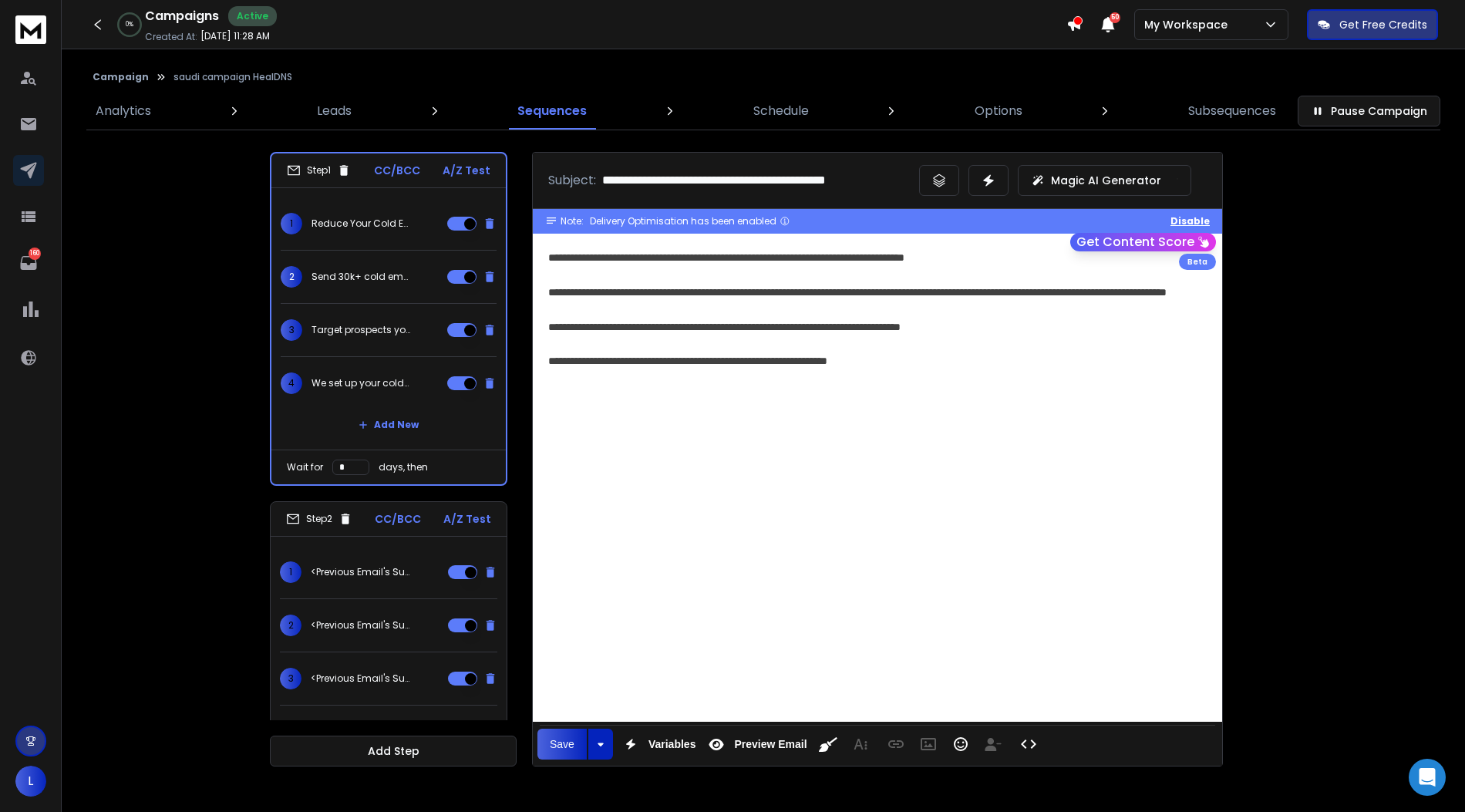
click at [359, 326] on p "Target prospects your competitors don’t know about" at bounding box center [360, 330] width 98 height 12
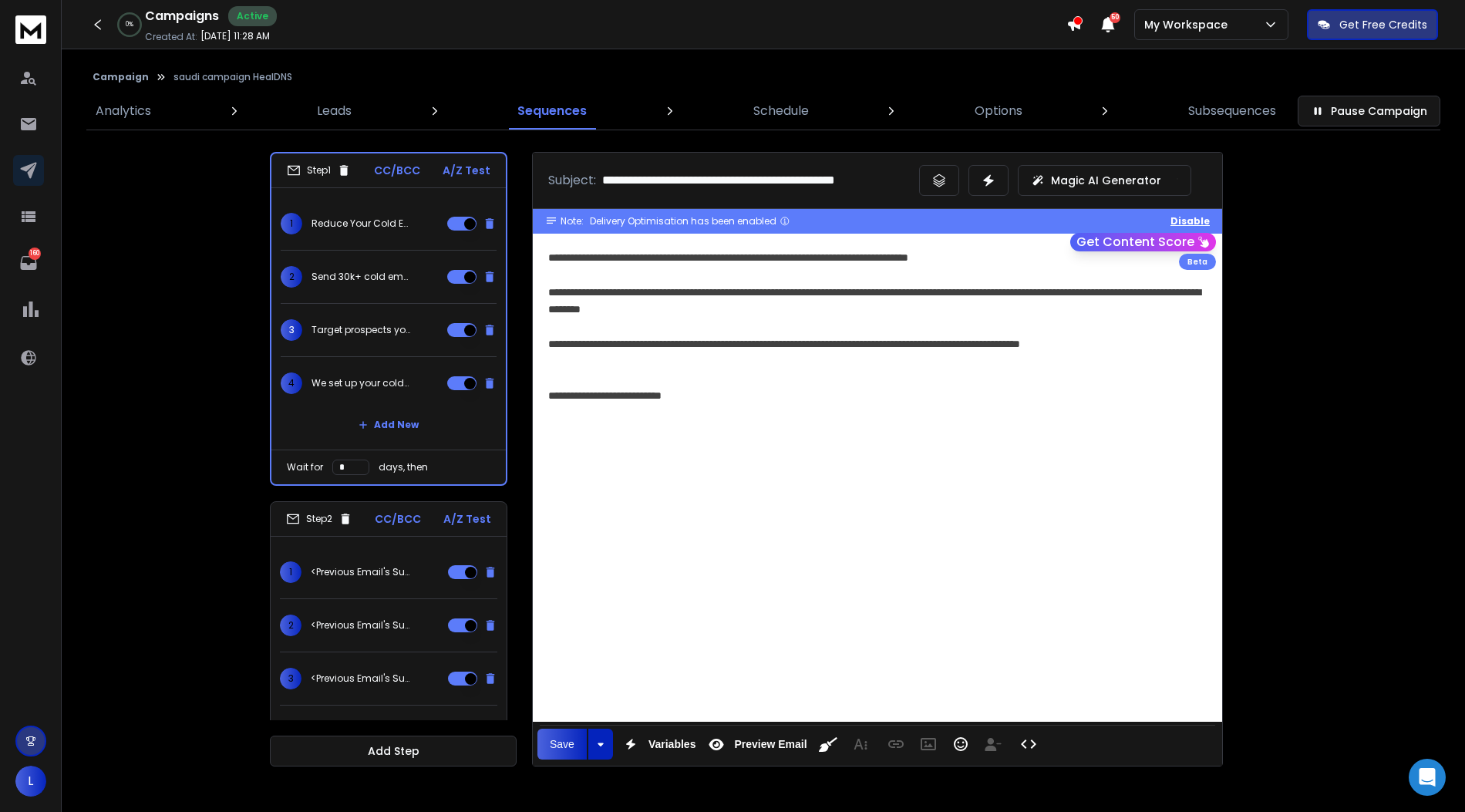
click at [350, 271] on p "Send 30k+ cold emails/month without hitting spam" at bounding box center [360, 277] width 98 height 12
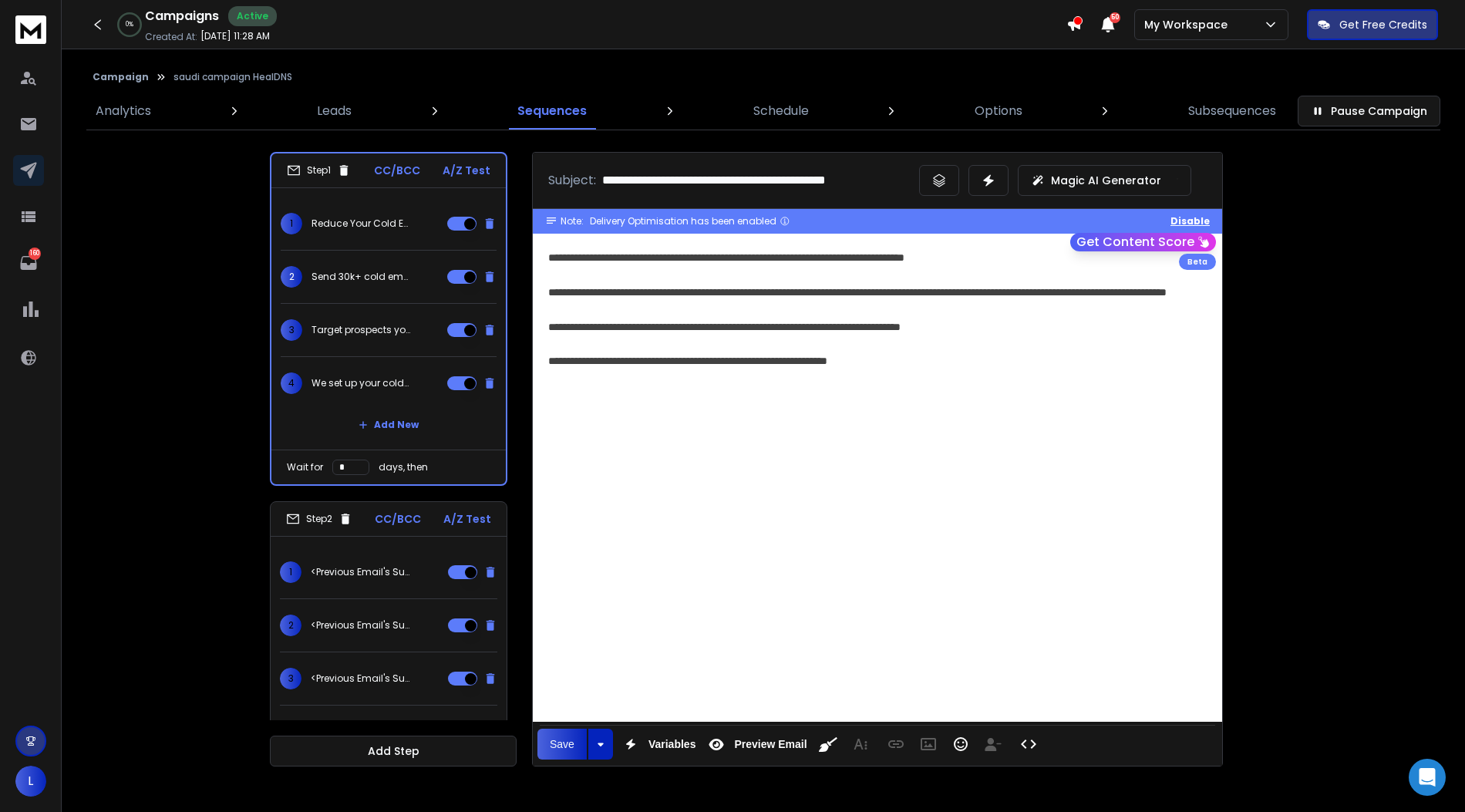
click at [348, 231] on div "1 Reduce Your Cold Email Costs & Boost Deliverability" at bounding box center [345, 223] width 130 height 22
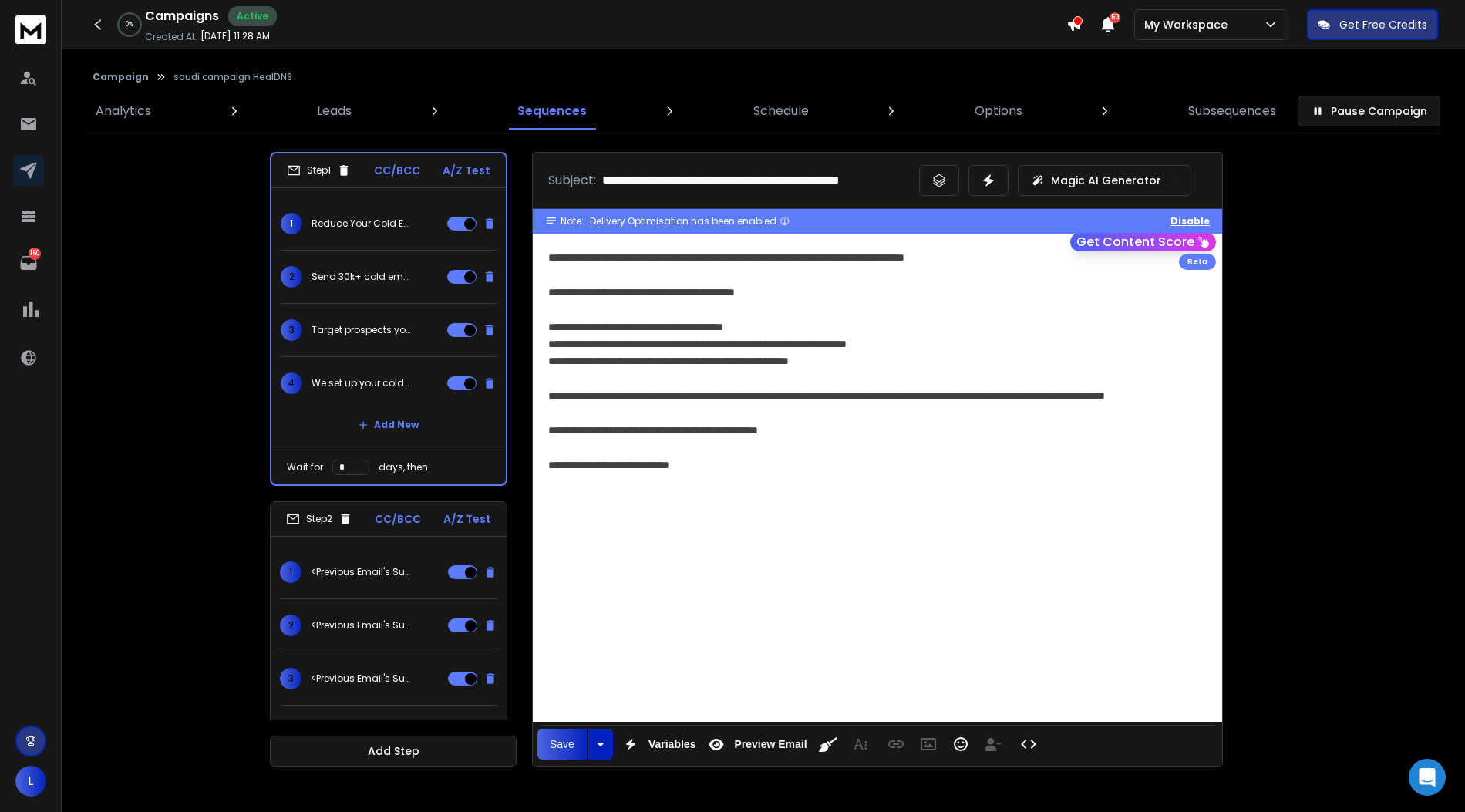
click at [345, 324] on p "Target prospects your competitors don’t know about" at bounding box center [360, 330] width 98 height 12
type input "**********"
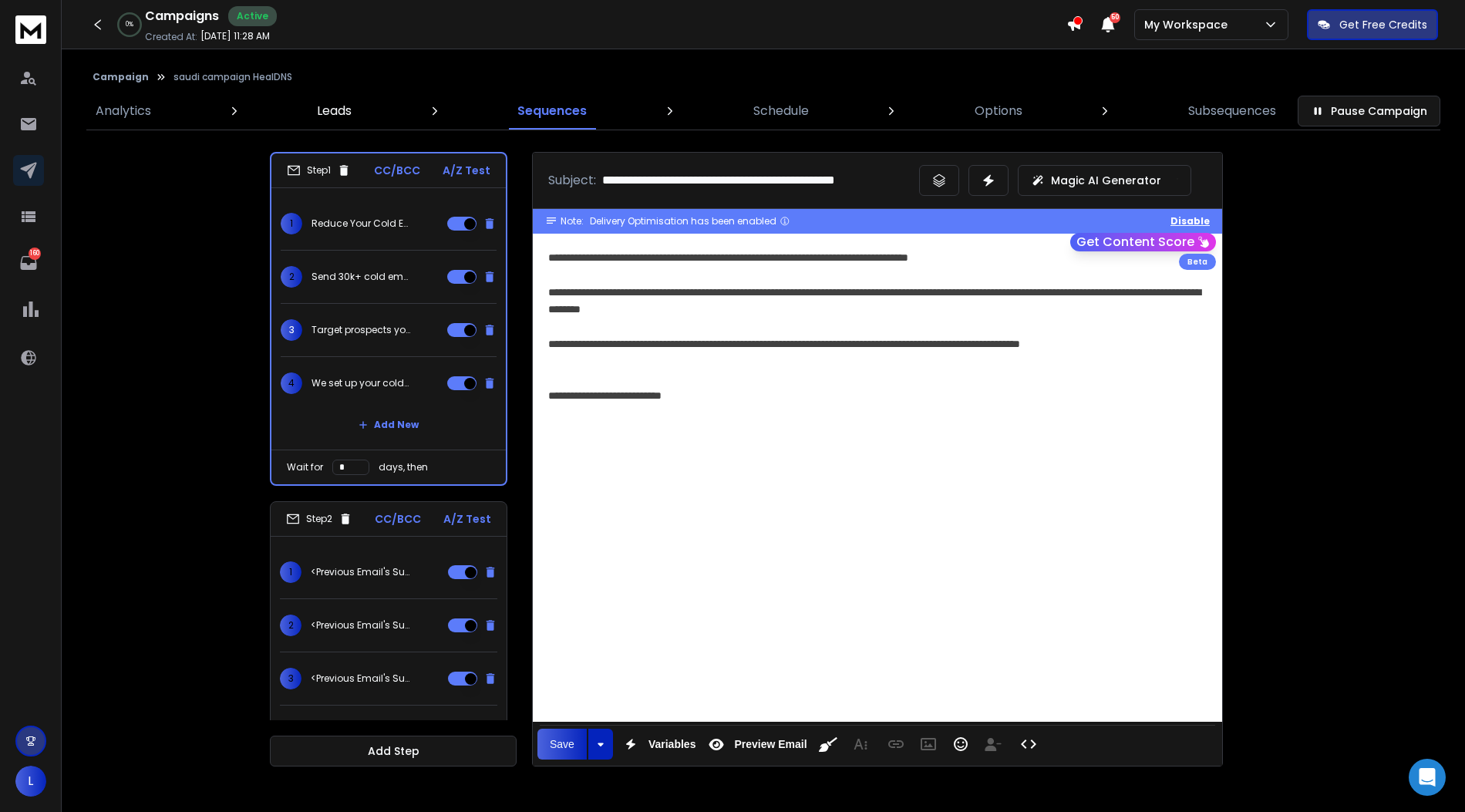
click at [319, 108] on p "Leads" at bounding box center [334, 111] width 35 height 18
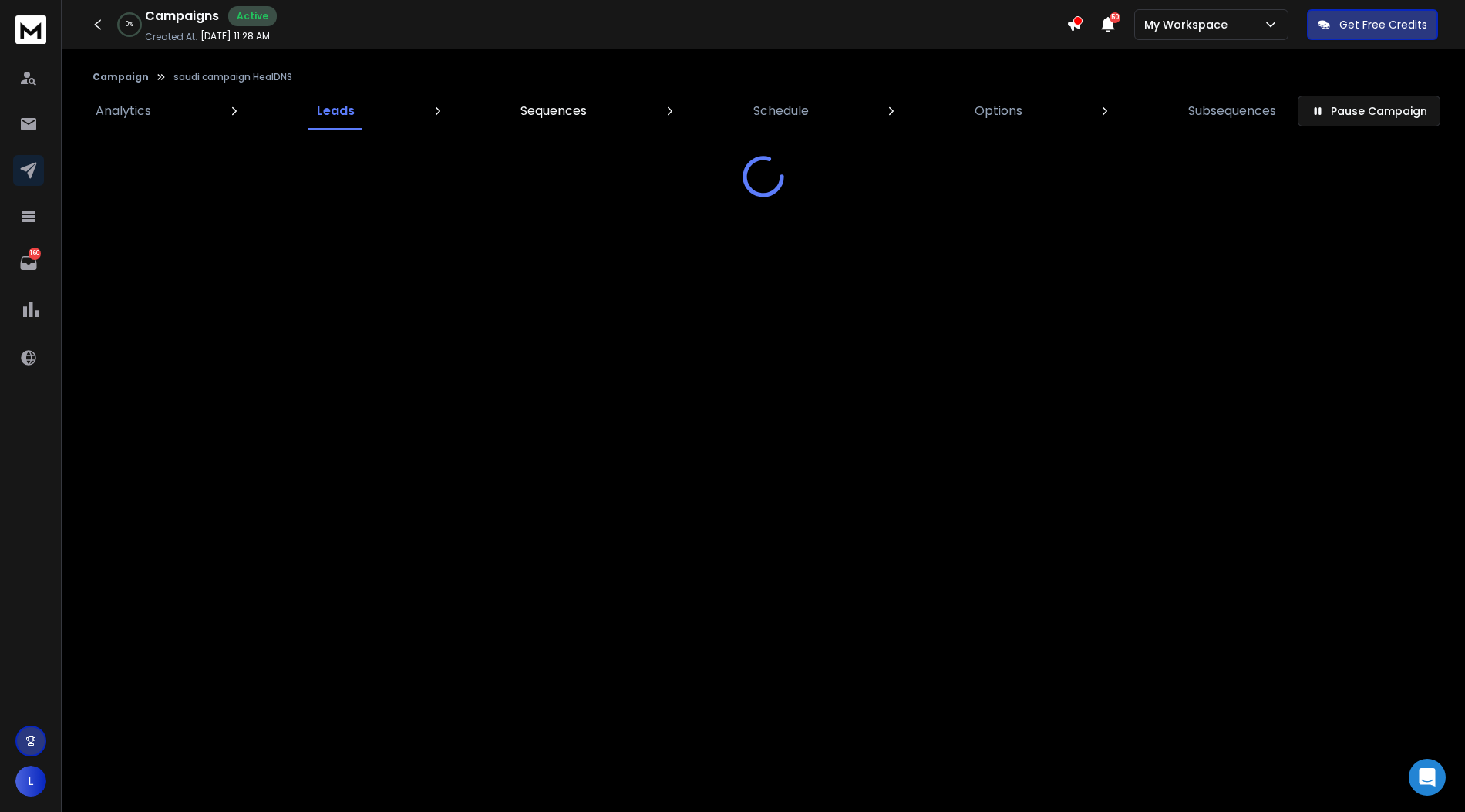
click at [581, 107] on p "Sequences" at bounding box center [554, 111] width 66 height 18
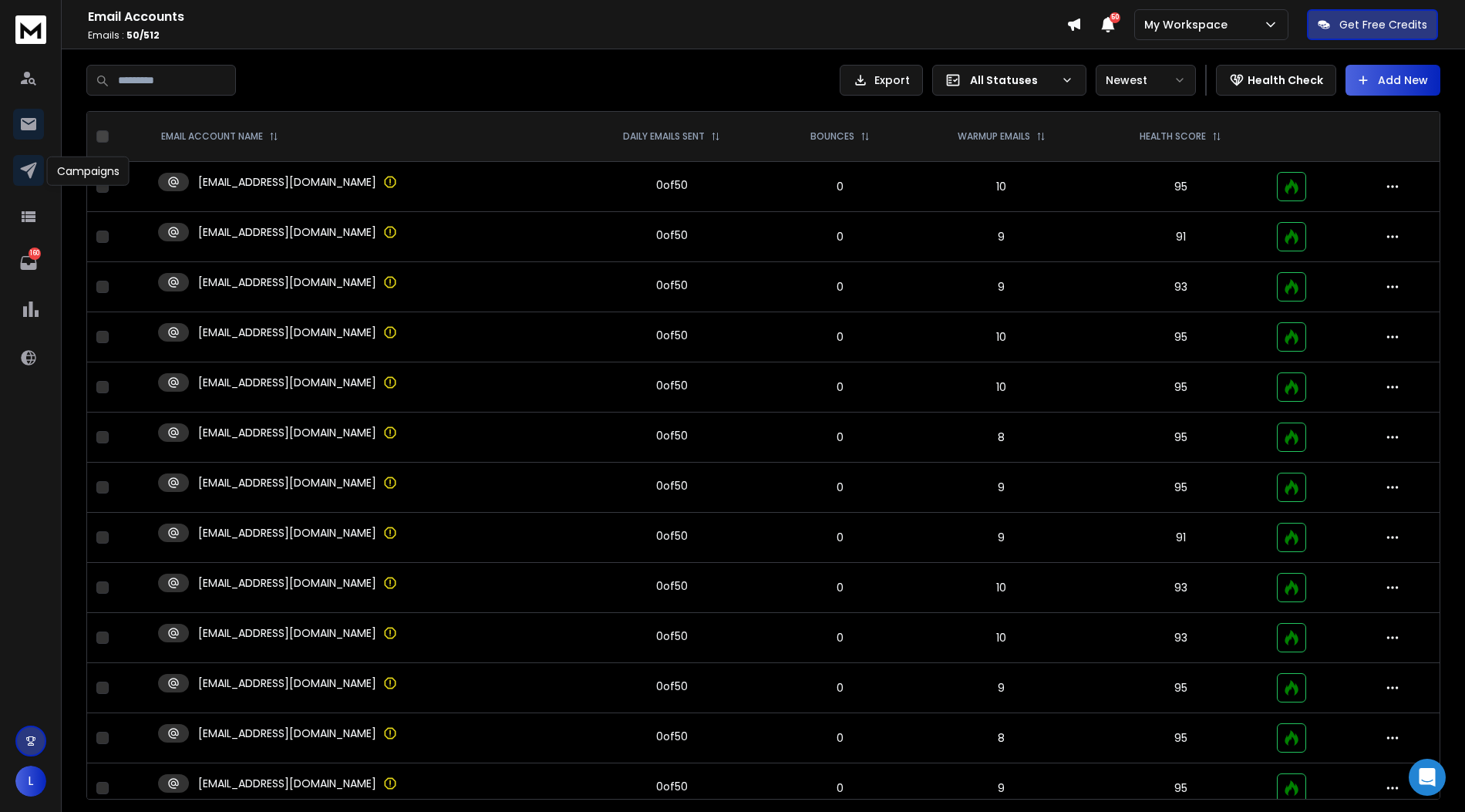
click at [28, 165] on icon at bounding box center [28, 170] width 17 height 17
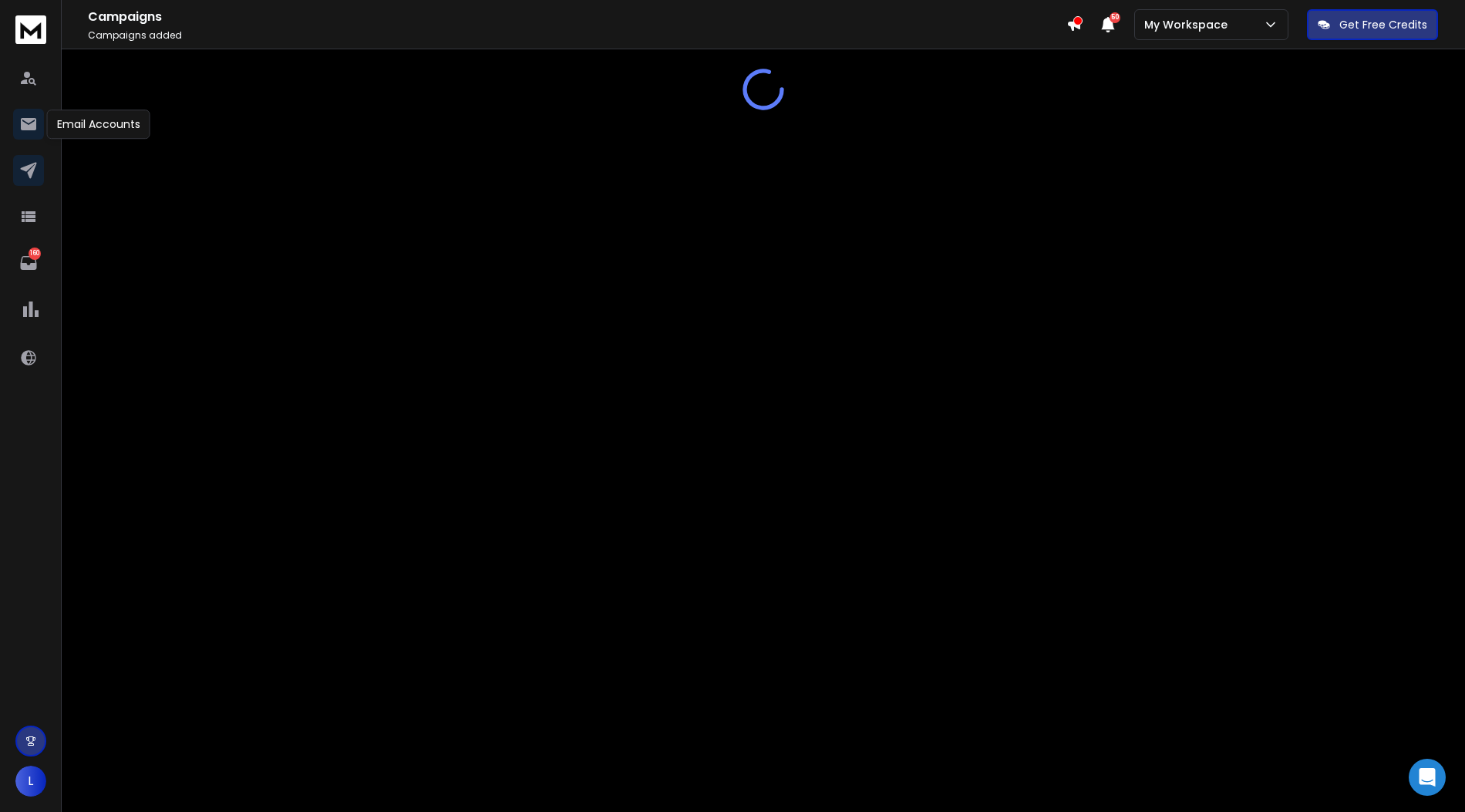
click at [28, 136] on link at bounding box center [28, 124] width 30 height 30
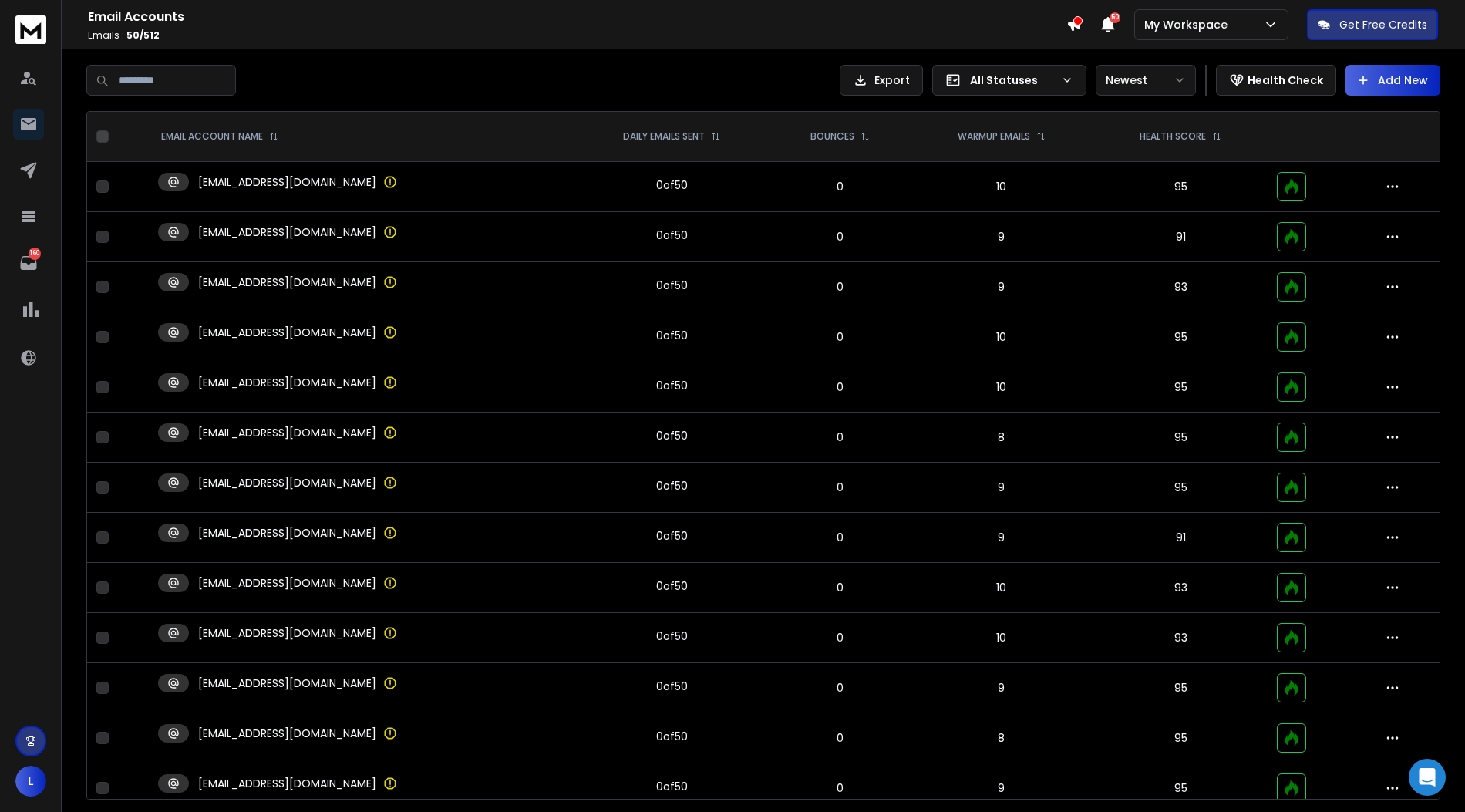
click at [1026, 70] on div "All Statuses" at bounding box center [1009, 79] width 154 height 30
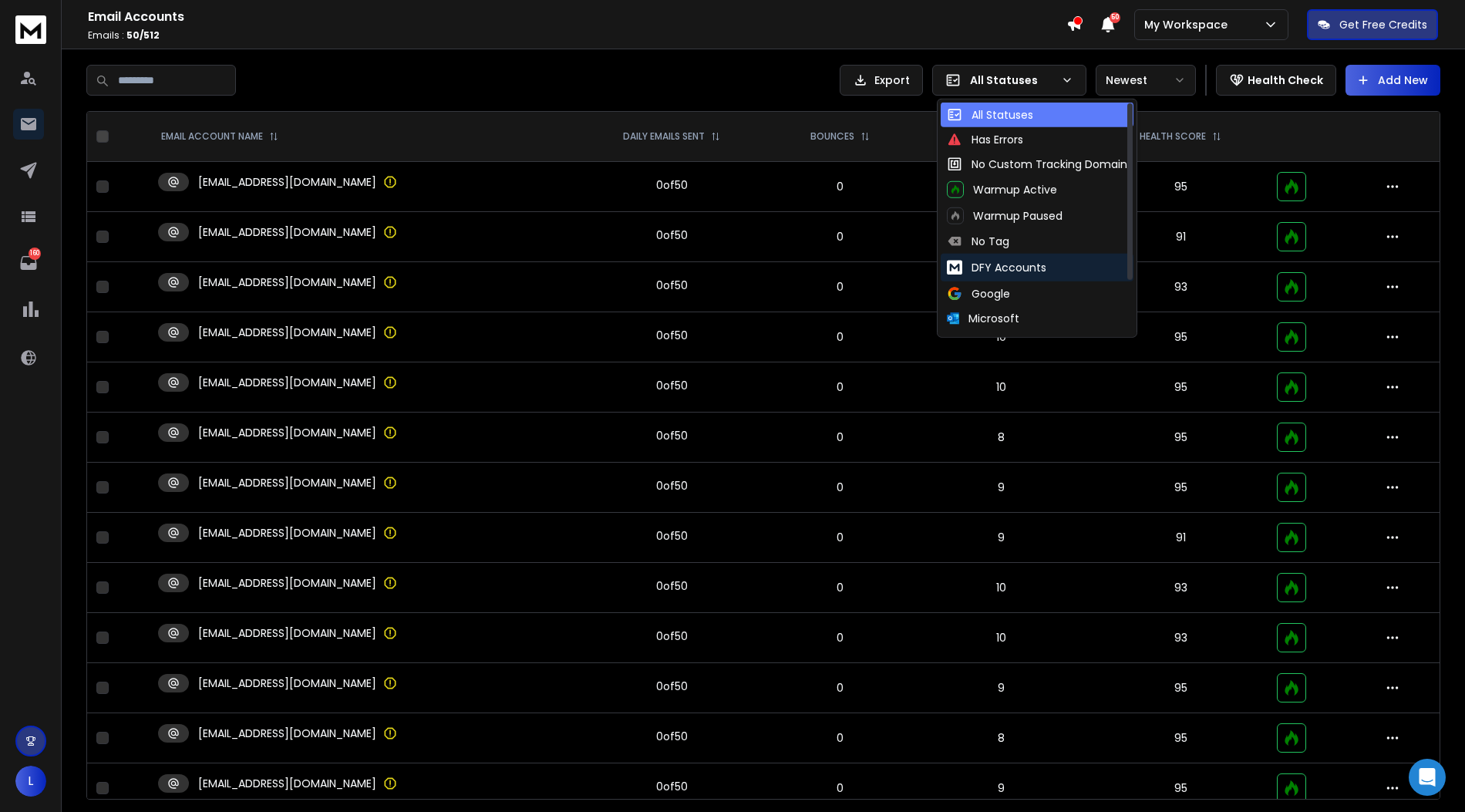
scroll to position [70, 0]
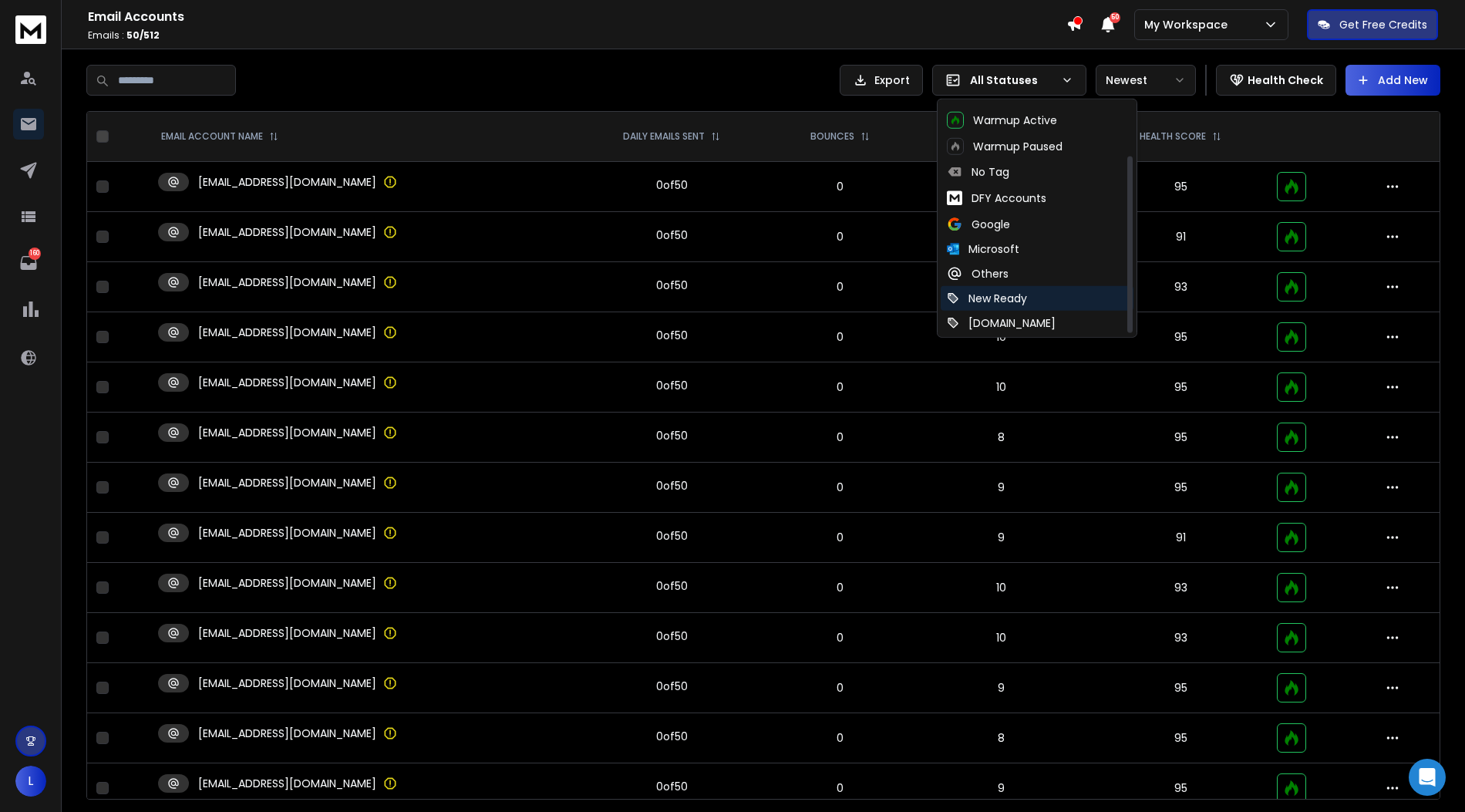
click at [995, 291] on div "New Ready" at bounding box center [987, 299] width 80 height 16
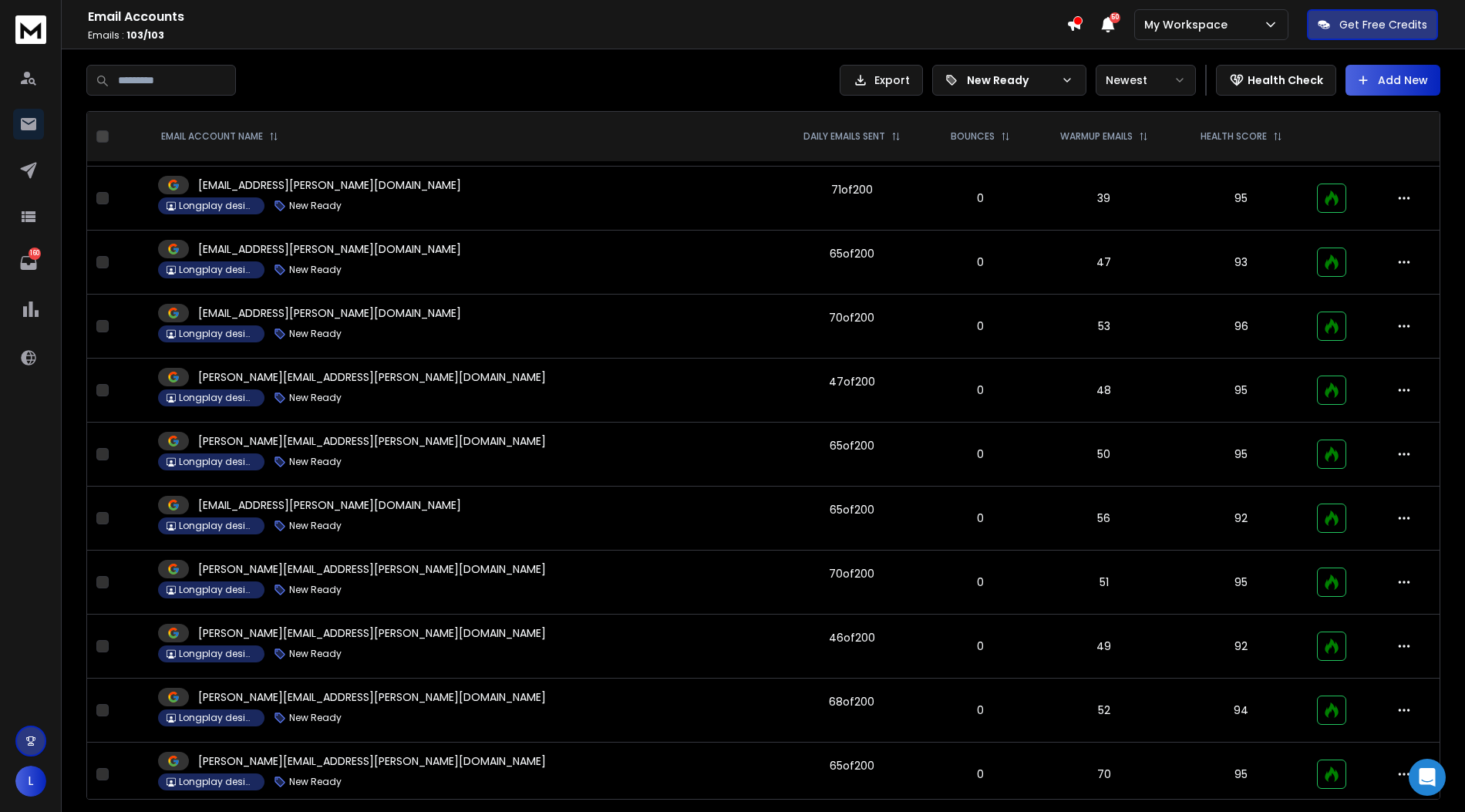
scroll to position [5877, 0]
